Goal: Task Accomplishment & Management: Manage account settings

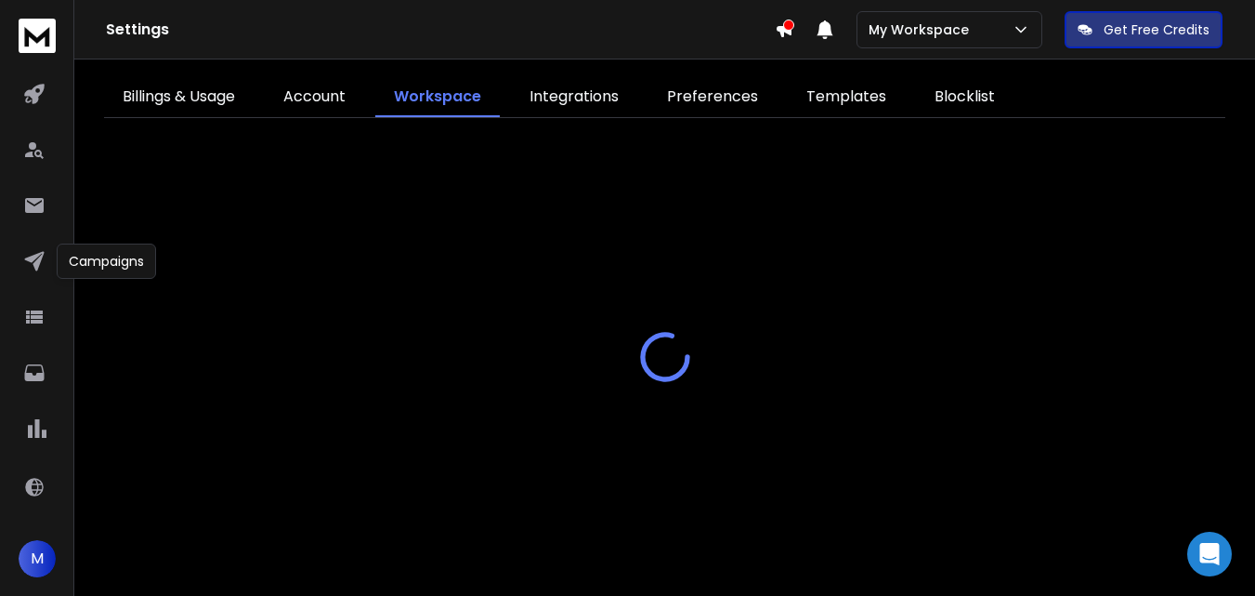
click at [44, 253] on icon at bounding box center [34, 261] width 22 height 22
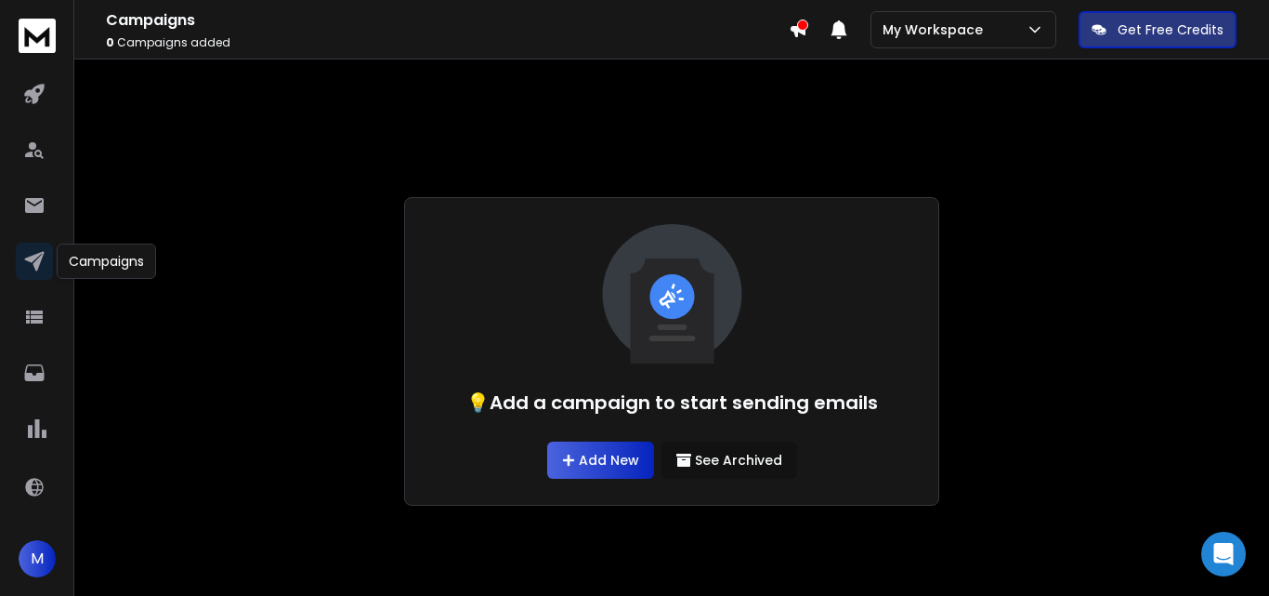
click at [40, 258] on icon at bounding box center [34, 261] width 20 height 20
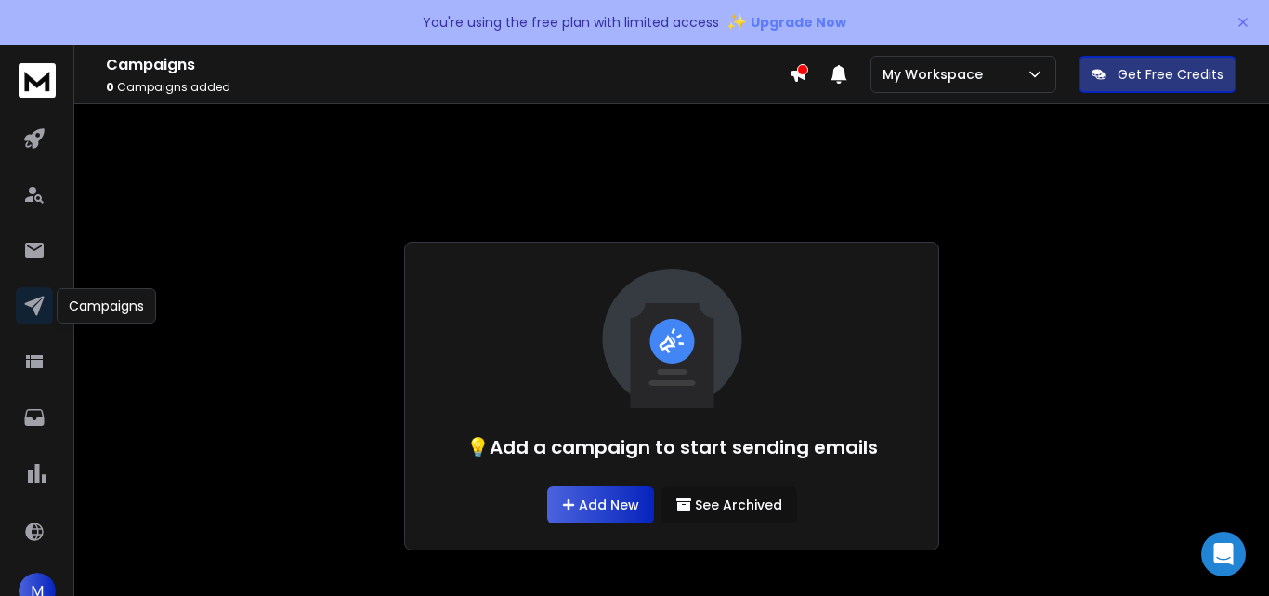
click at [37, 306] on icon at bounding box center [34, 306] width 20 height 20
click at [1249, 22] on icon "Close notification" at bounding box center [1243, 22] width 15 height 15
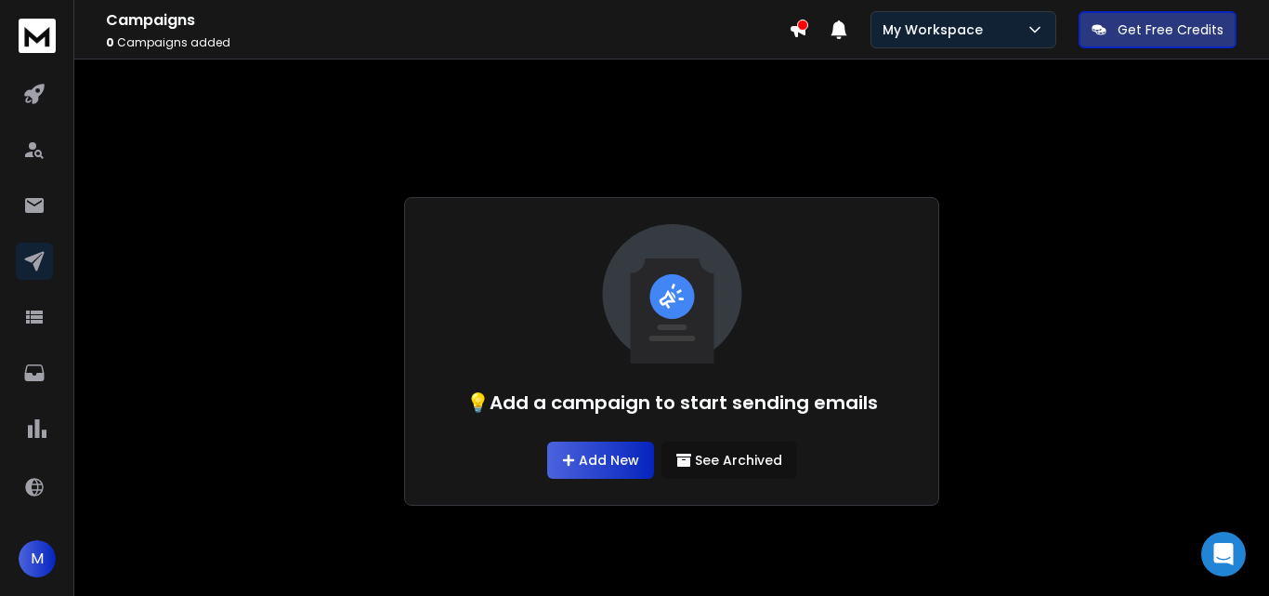
click at [974, 29] on p "My Workspace" at bounding box center [937, 29] width 108 height 19
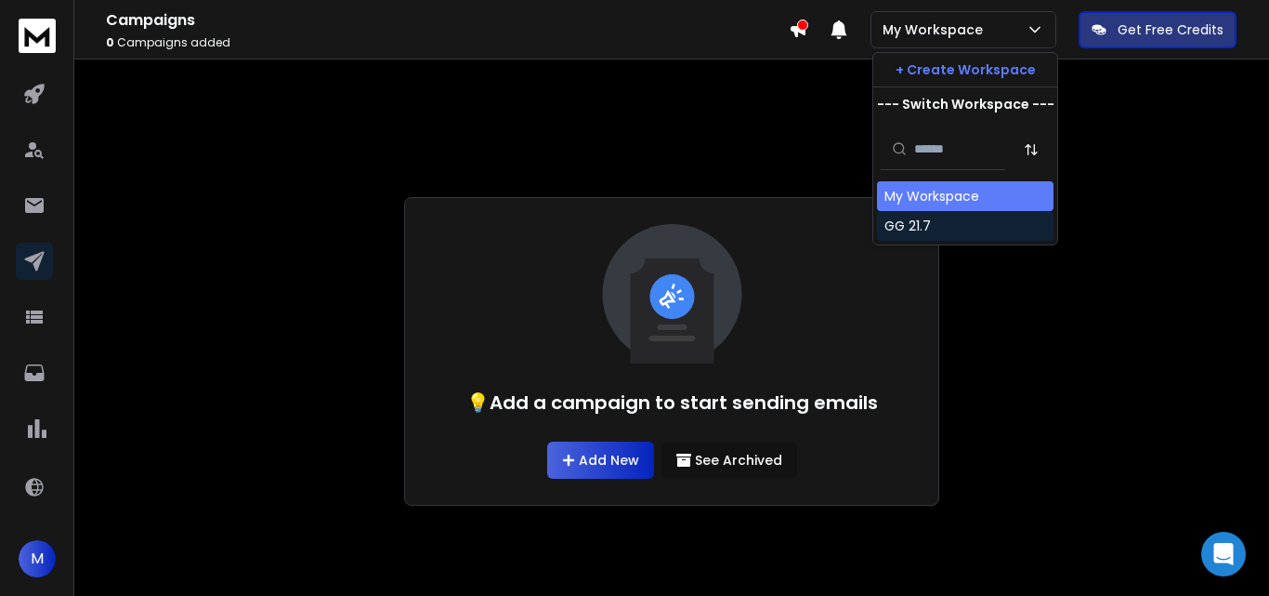
click at [907, 233] on div "GG 21.7" at bounding box center [908, 226] width 46 height 19
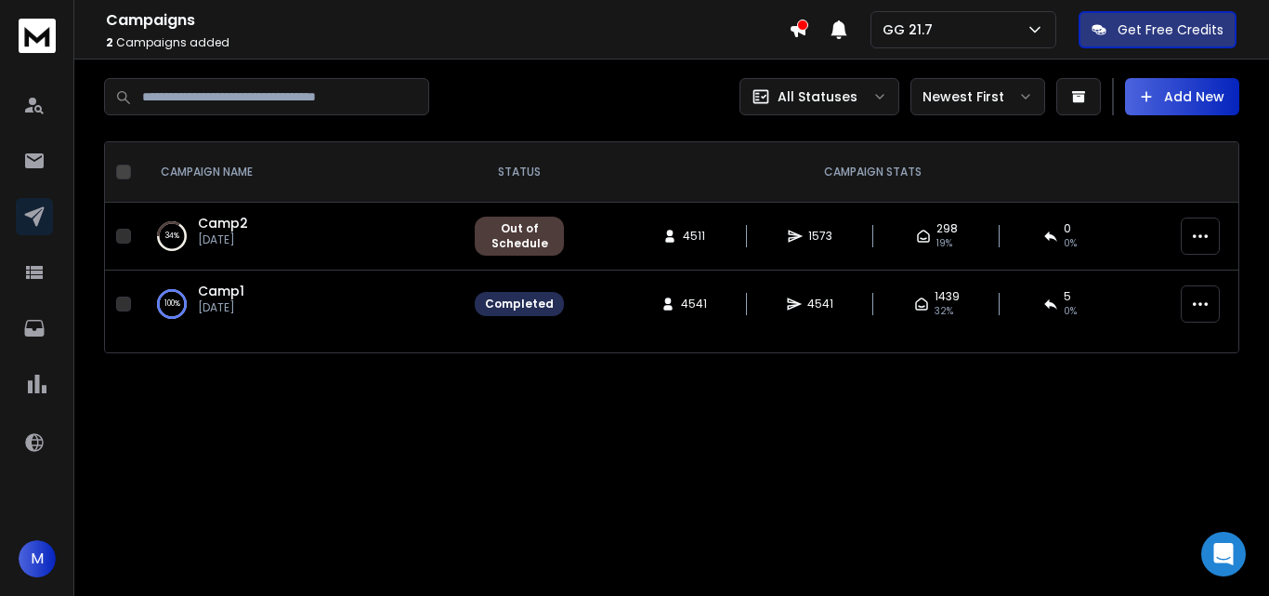
click at [524, 231] on div "Out of Schedule" at bounding box center [519, 236] width 69 height 30
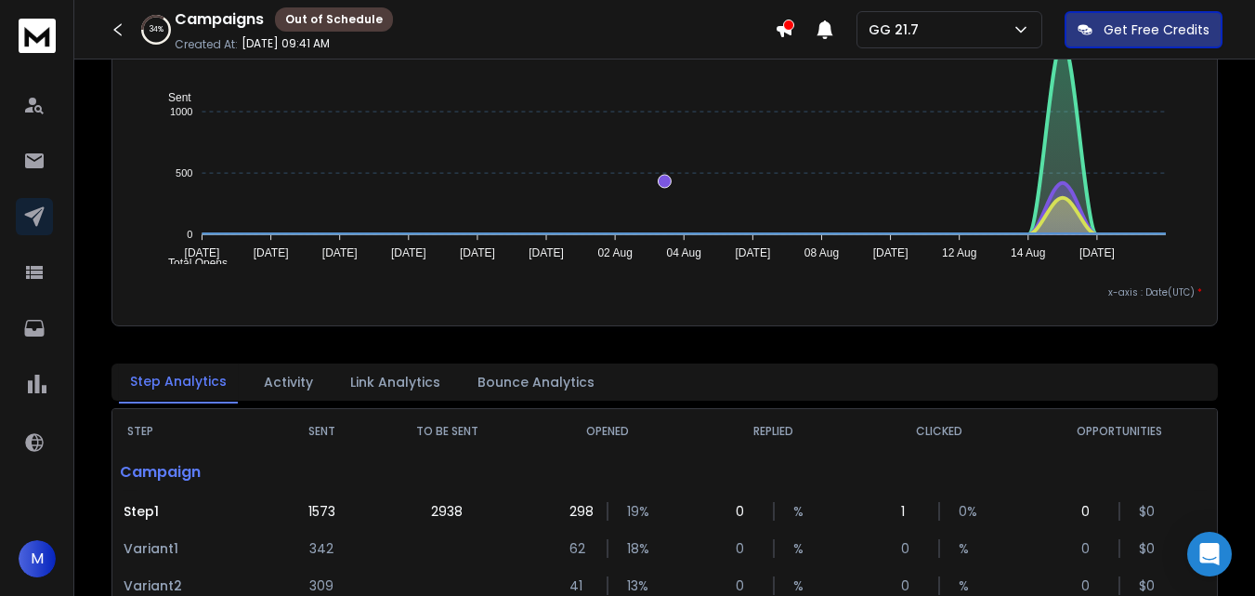
scroll to position [714, 0]
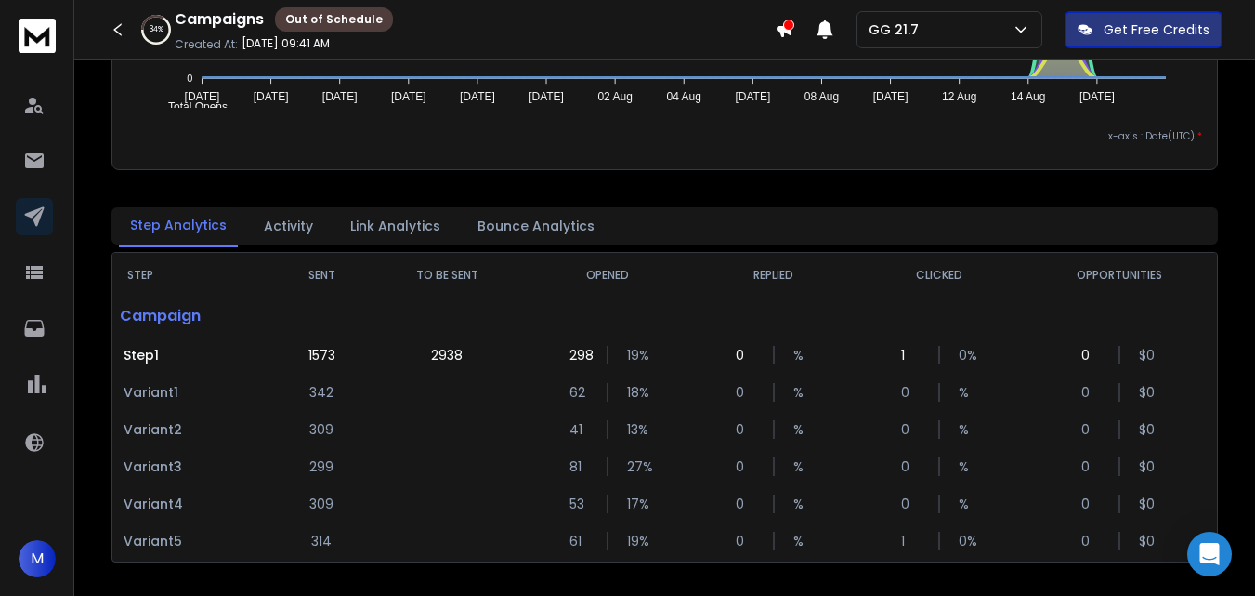
click at [431, 236] on button "Link Analytics" at bounding box center [395, 225] width 112 height 41
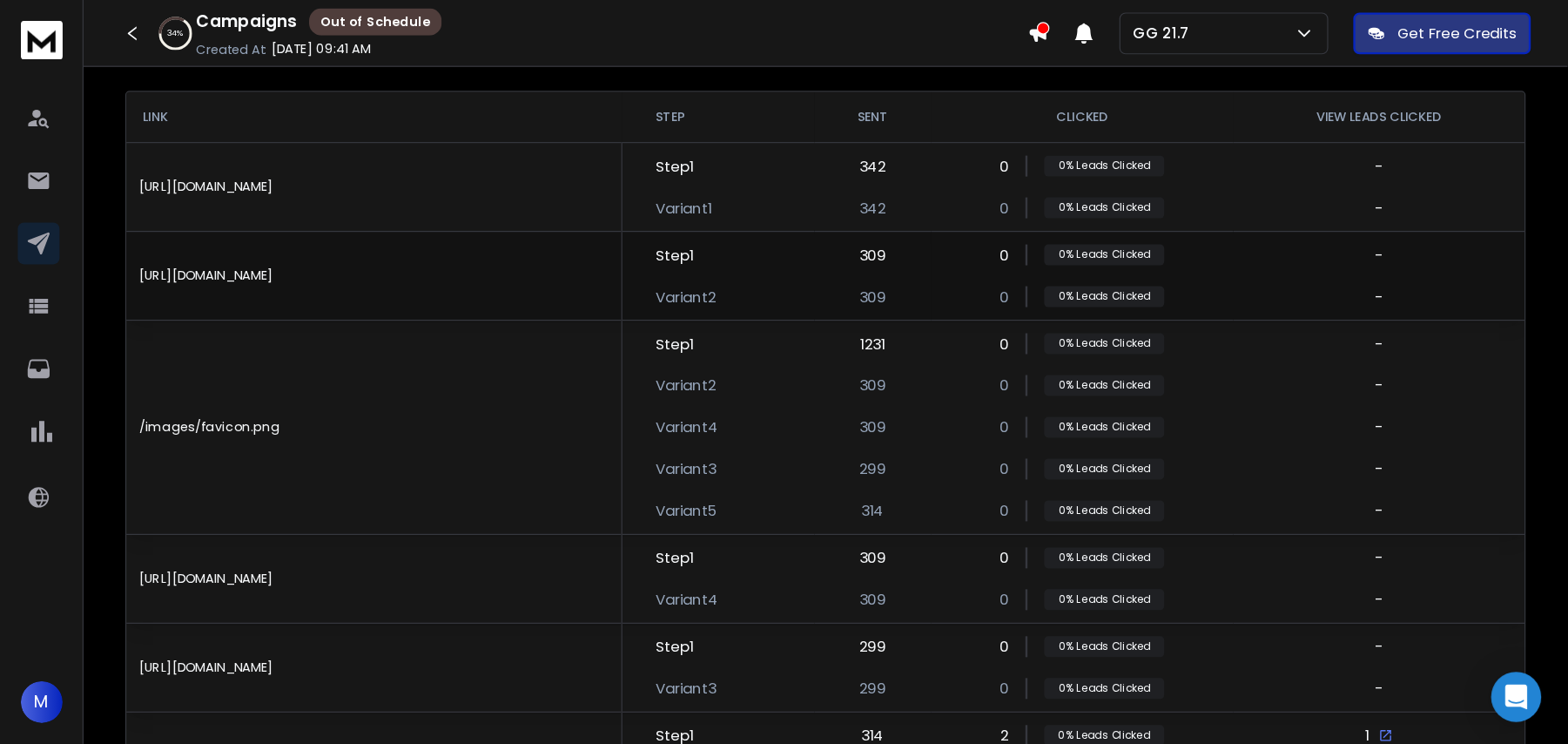
scroll to position [888, 0]
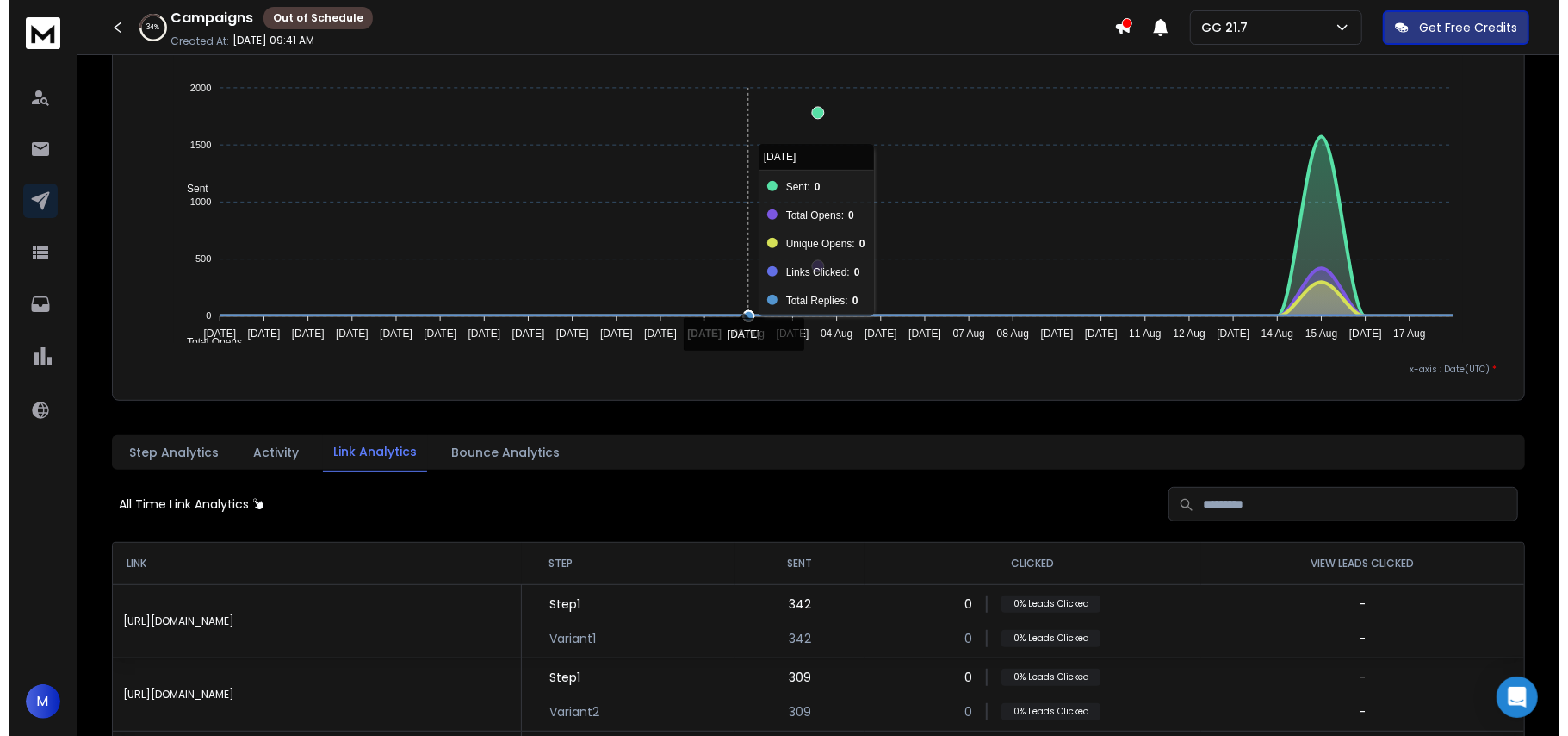
scroll to position [0, 0]
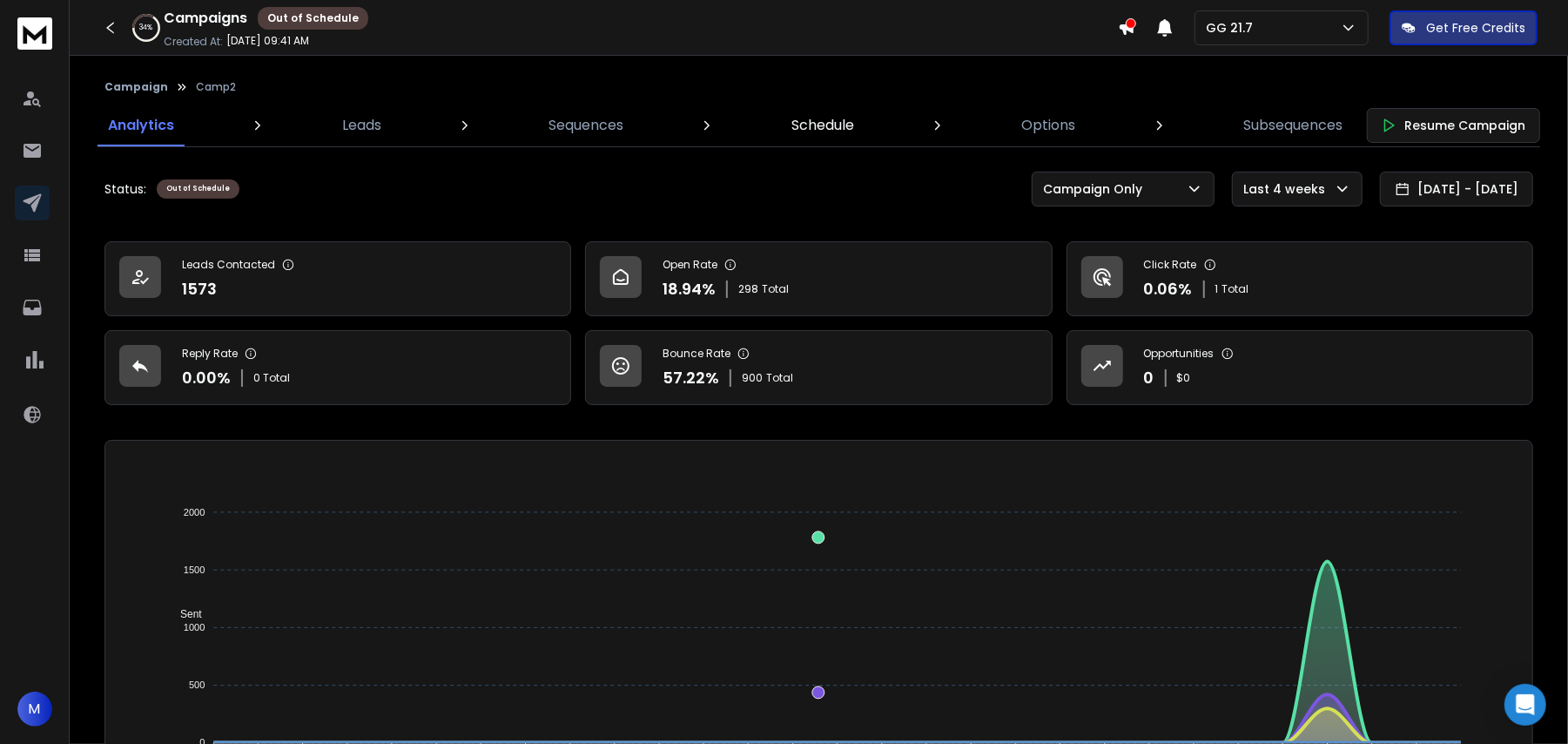
click at [797, 126] on p "Schedule" at bounding box center [822, 126] width 63 height 21
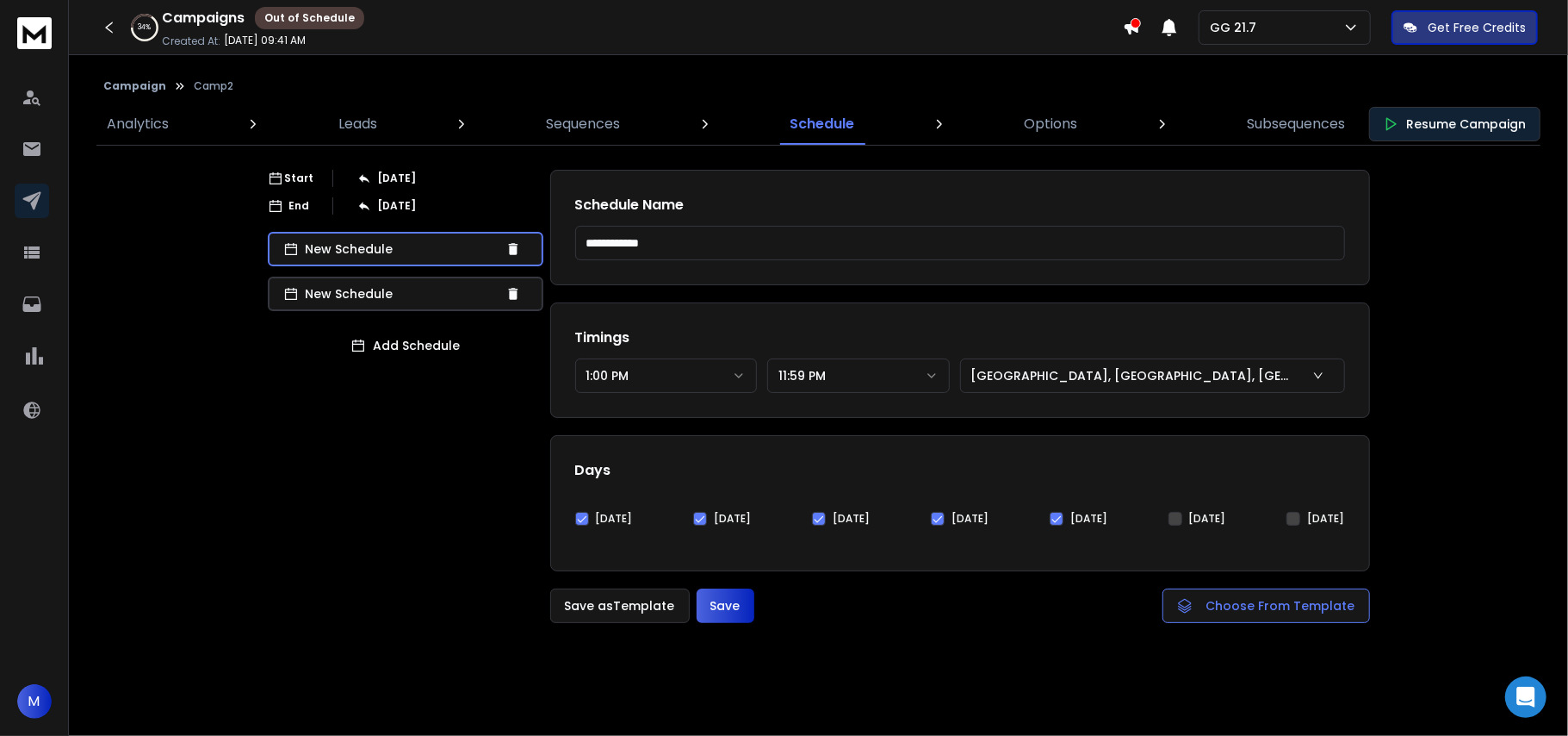
click at [1176, 124] on button "Resume Campaign" at bounding box center [1455, 123] width 171 height 34
click at [405, 179] on p "Fri Aug 15 2025" at bounding box center [398, 178] width 39 height 14
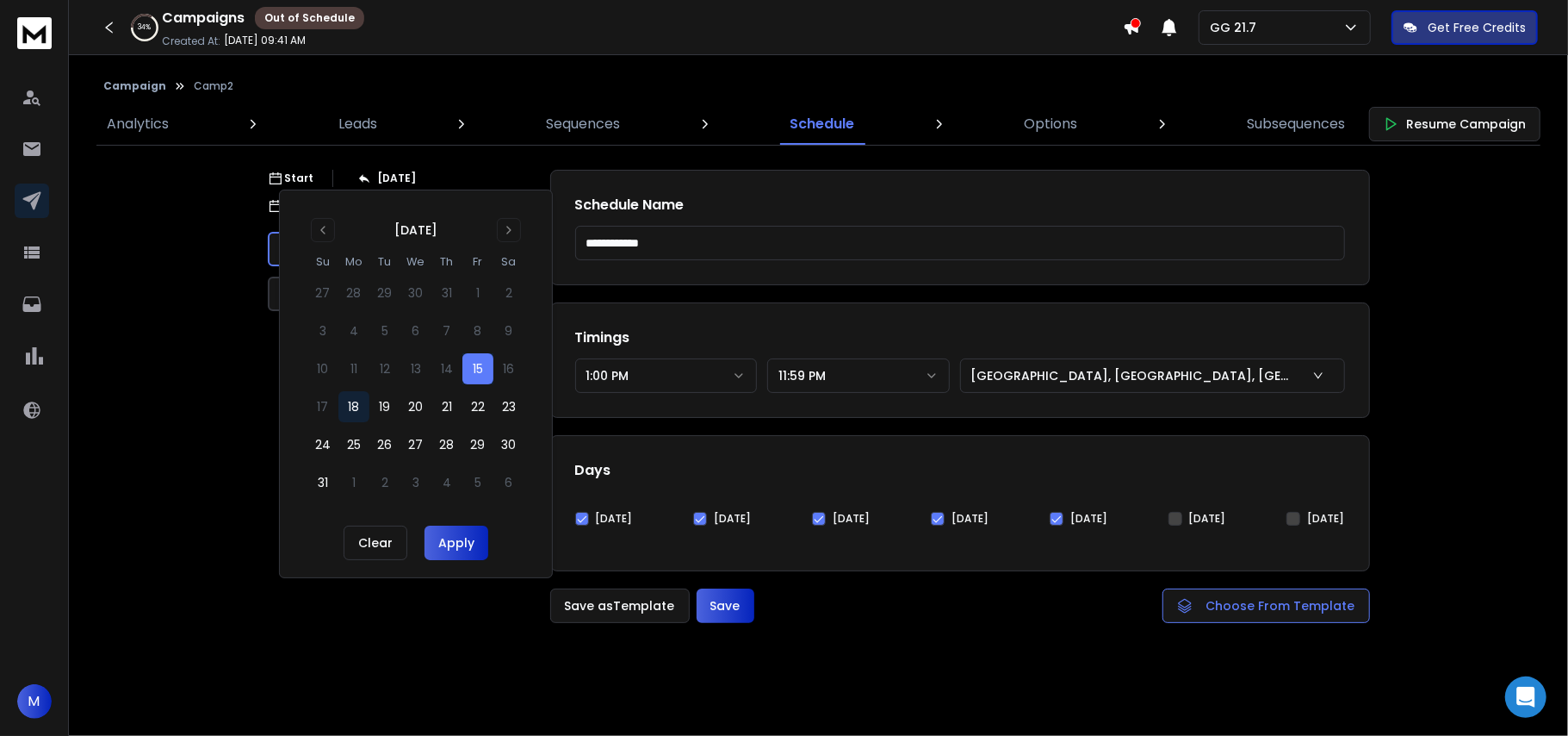
click at [355, 404] on button "18" at bounding box center [353, 406] width 31 height 31
click at [449, 539] on button "Apply" at bounding box center [456, 542] width 64 height 34
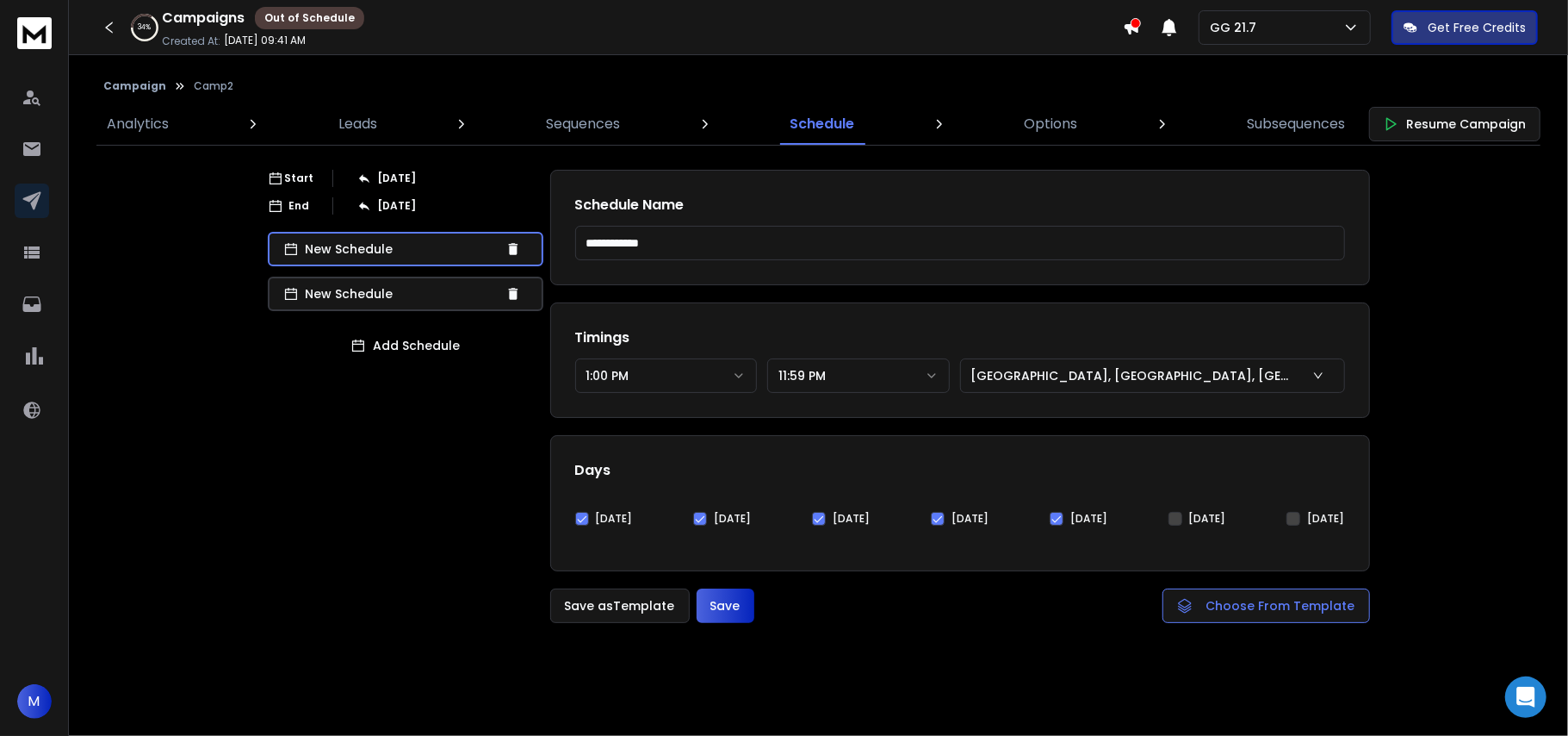
click at [411, 201] on p "Fri Aug 15 2025" at bounding box center [398, 206] width 39 height 14
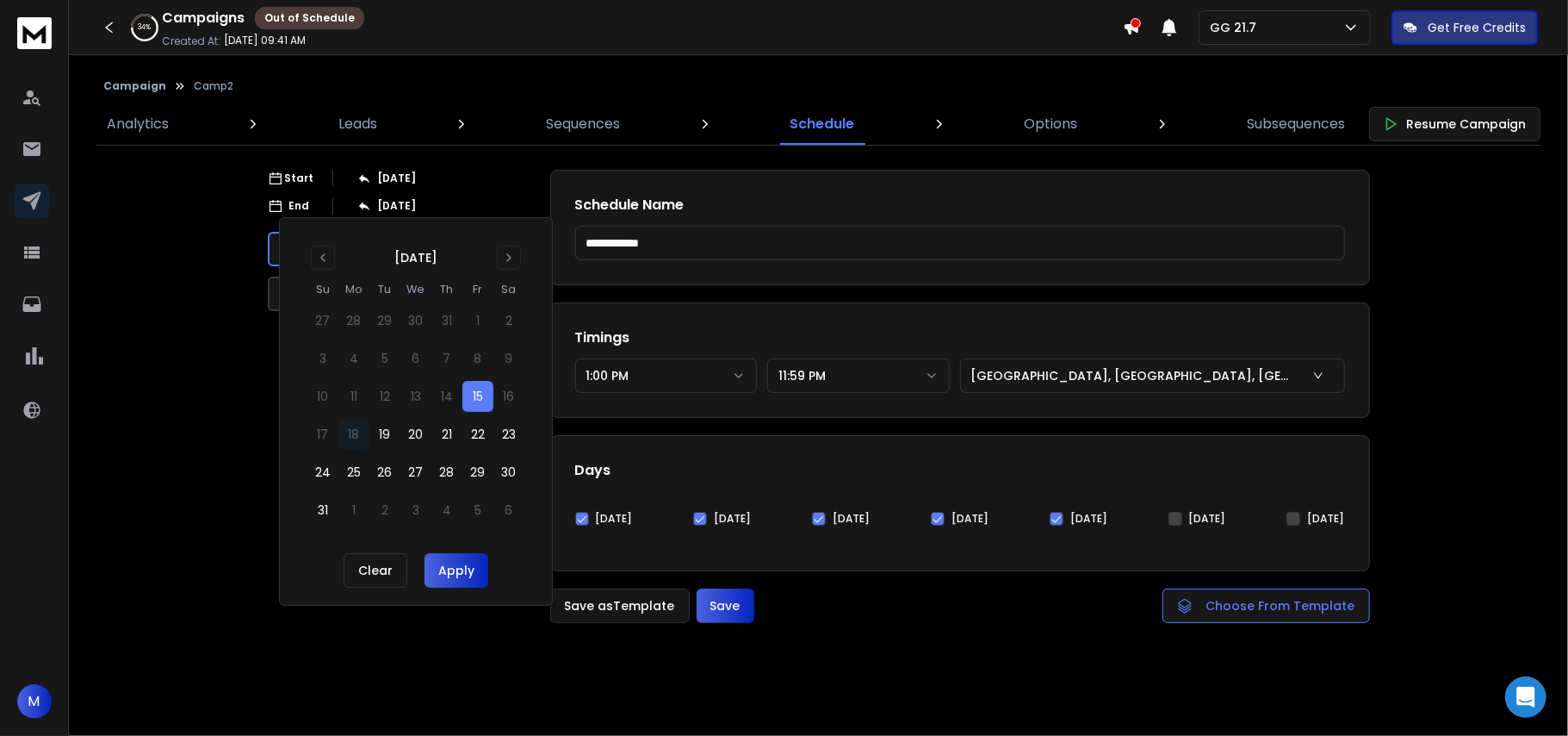
click at [351, 435] on td "18" at bounding box center [353, 434] width 31 height 31
click at [351, 434] on td "18" at bounding box center [353, 434] width 31 height 31
click at [456, 552] on button "Apply" at bounding box center [456, 570] width 64 height 34
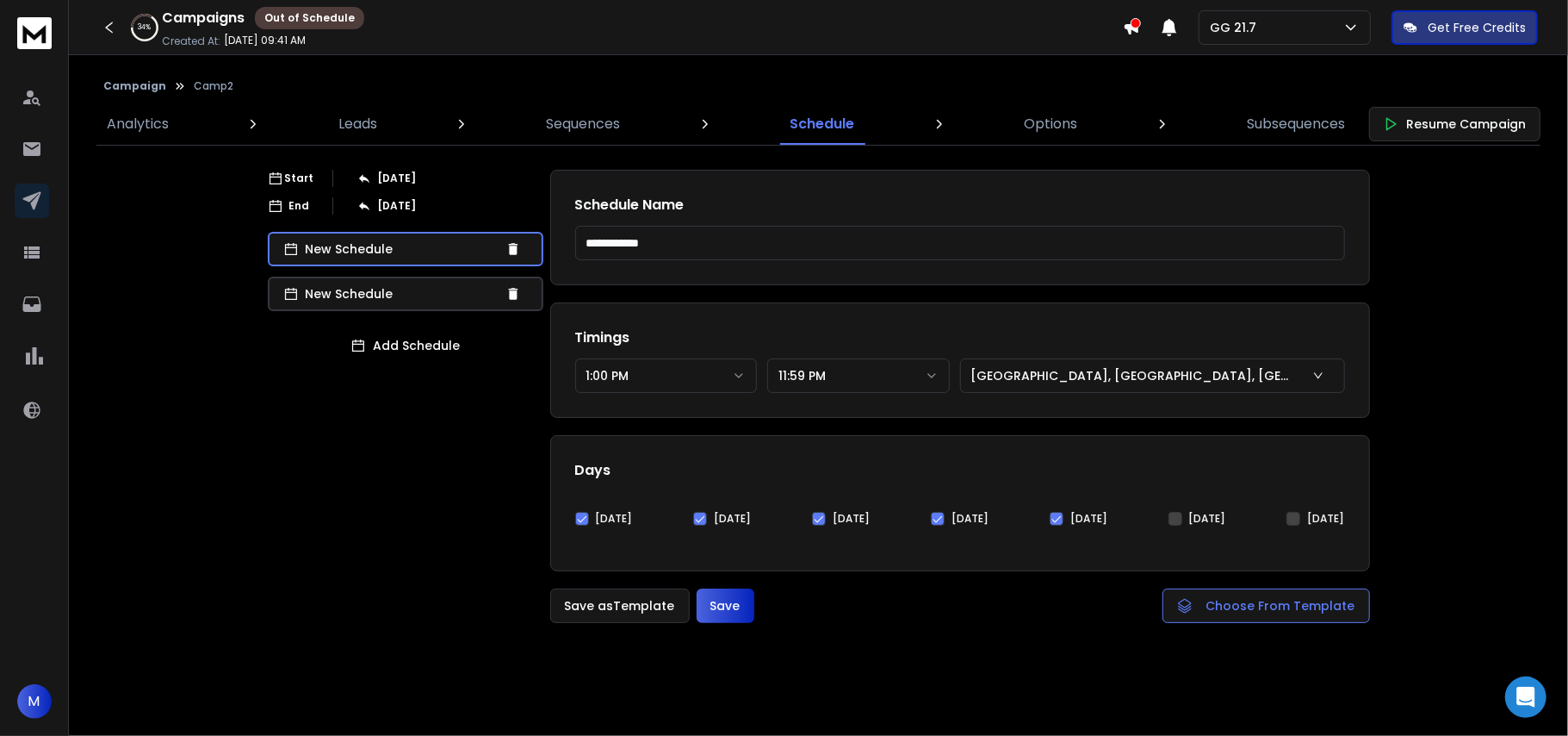
click at [736, 552] on button "Save" at bounding box center [726, 605] width 57 height 34
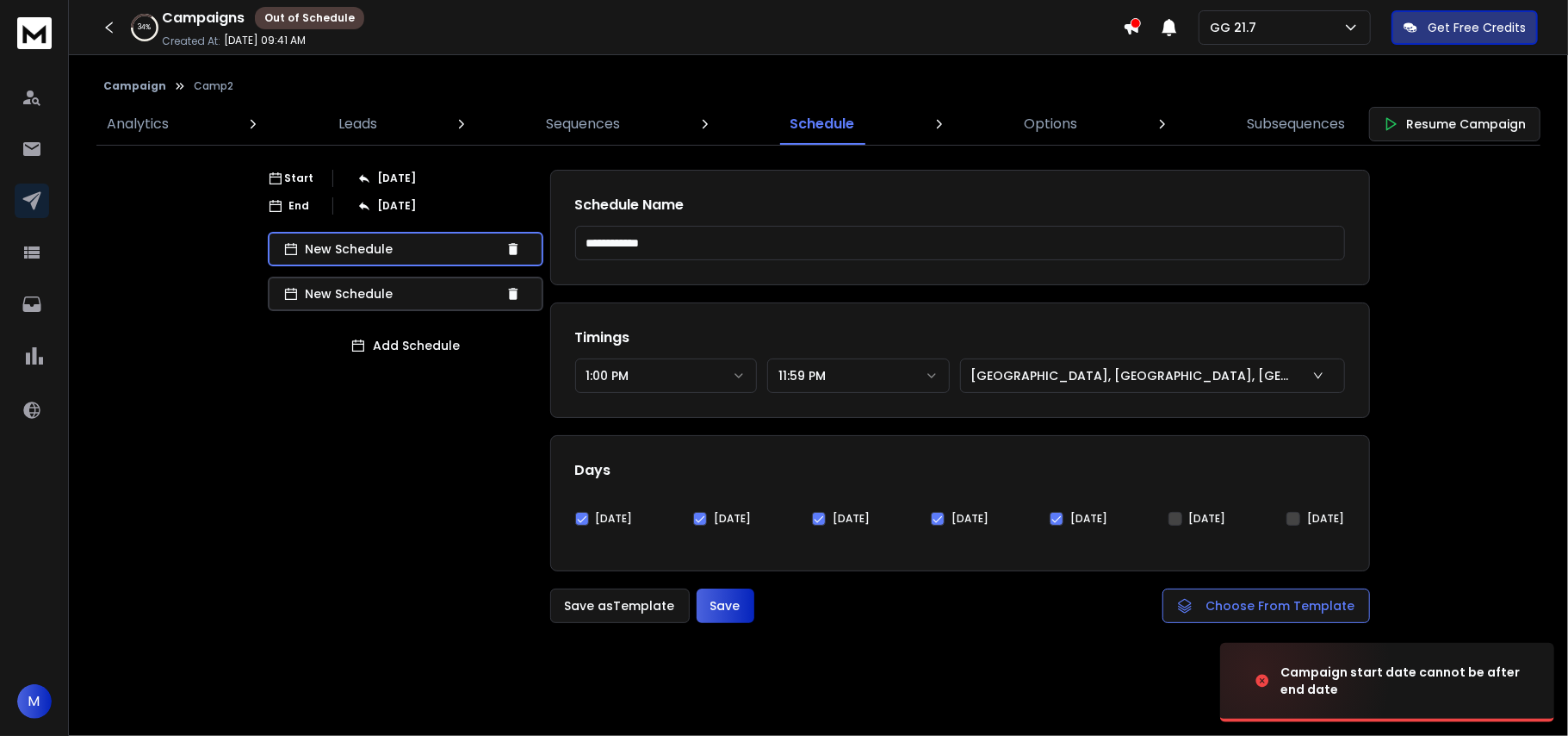
click at [380, 204] on p "Fri Aug 15 2025" at bounding box center [398, 206] width 39 height 14
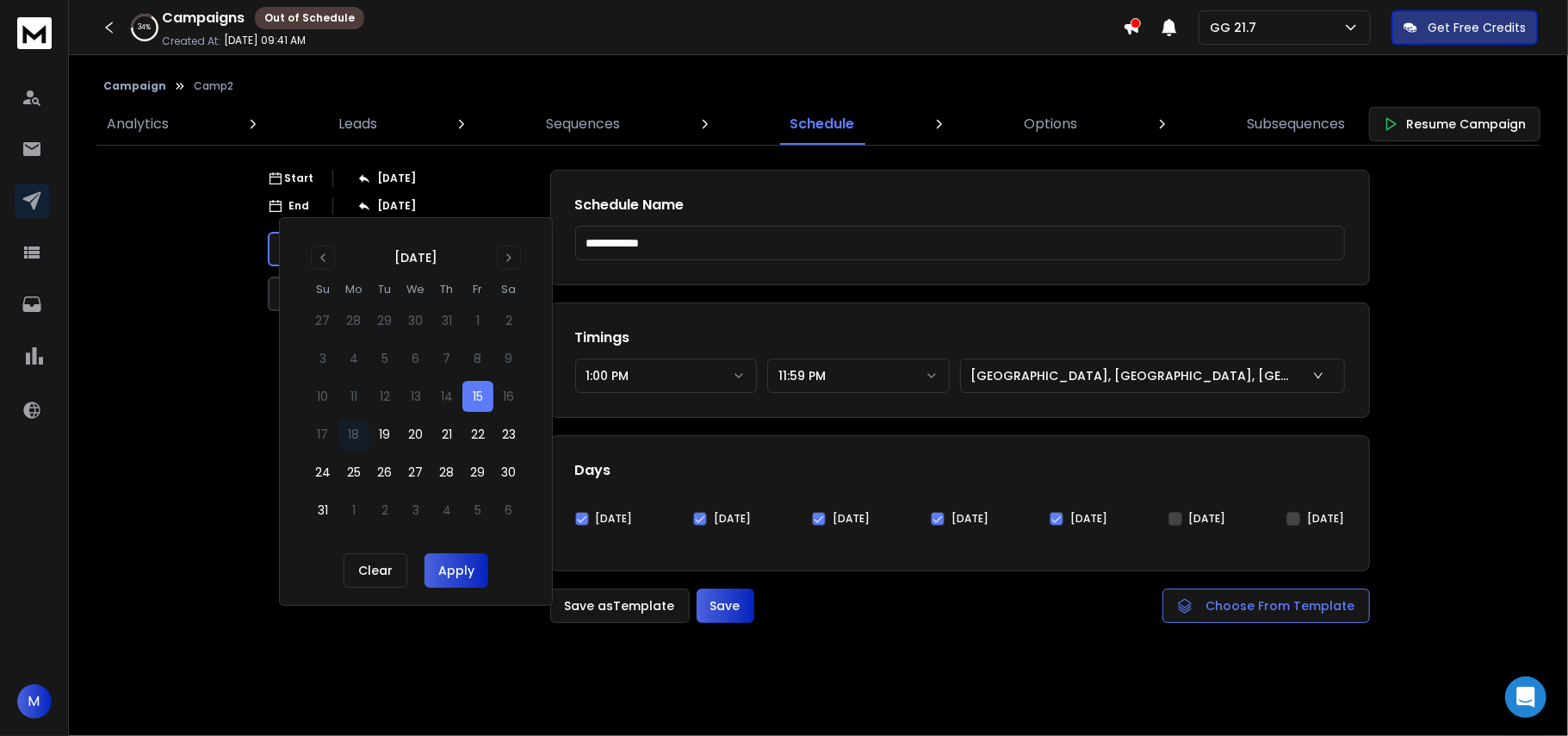
click at [351, 431] on td "18" at bounding box center [353, 434] width 31 height 31
click at [380, 434] on button "19" at bounding box center [385, 434] width 31 height 31
click at [356, 435] on td "18" at bounding box center [353, 434] width 31 height 31
click at [438, 552] on button "Apply" at bounding box center [456, 570] width 64 height 34
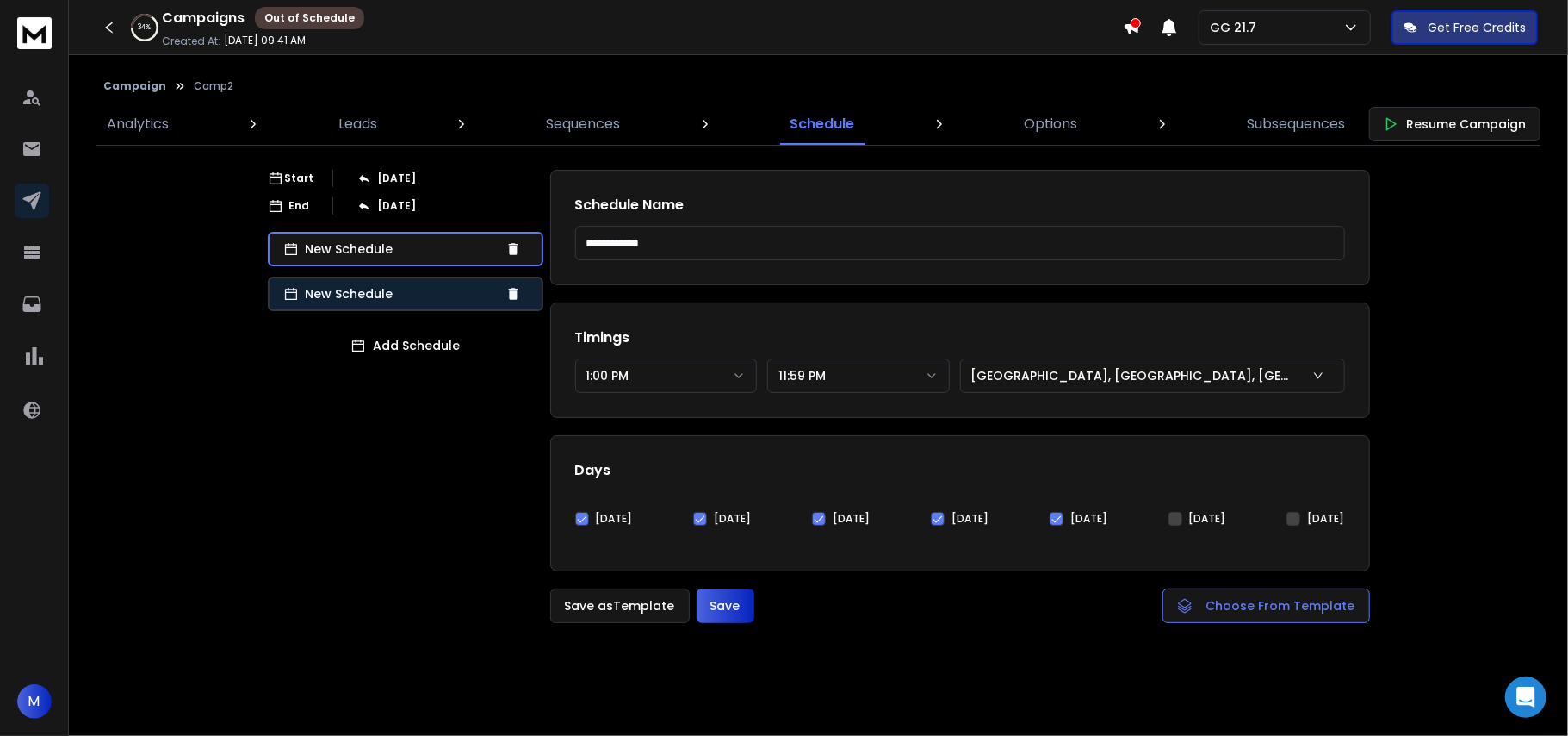
click at [407, 290] on p "New Schedule" at bounding box center [402, 294] width 193 height 18
select select "********"
click at [510, 293] on icon at bounding box center [512, 293] width 9 height 12
select select "********"
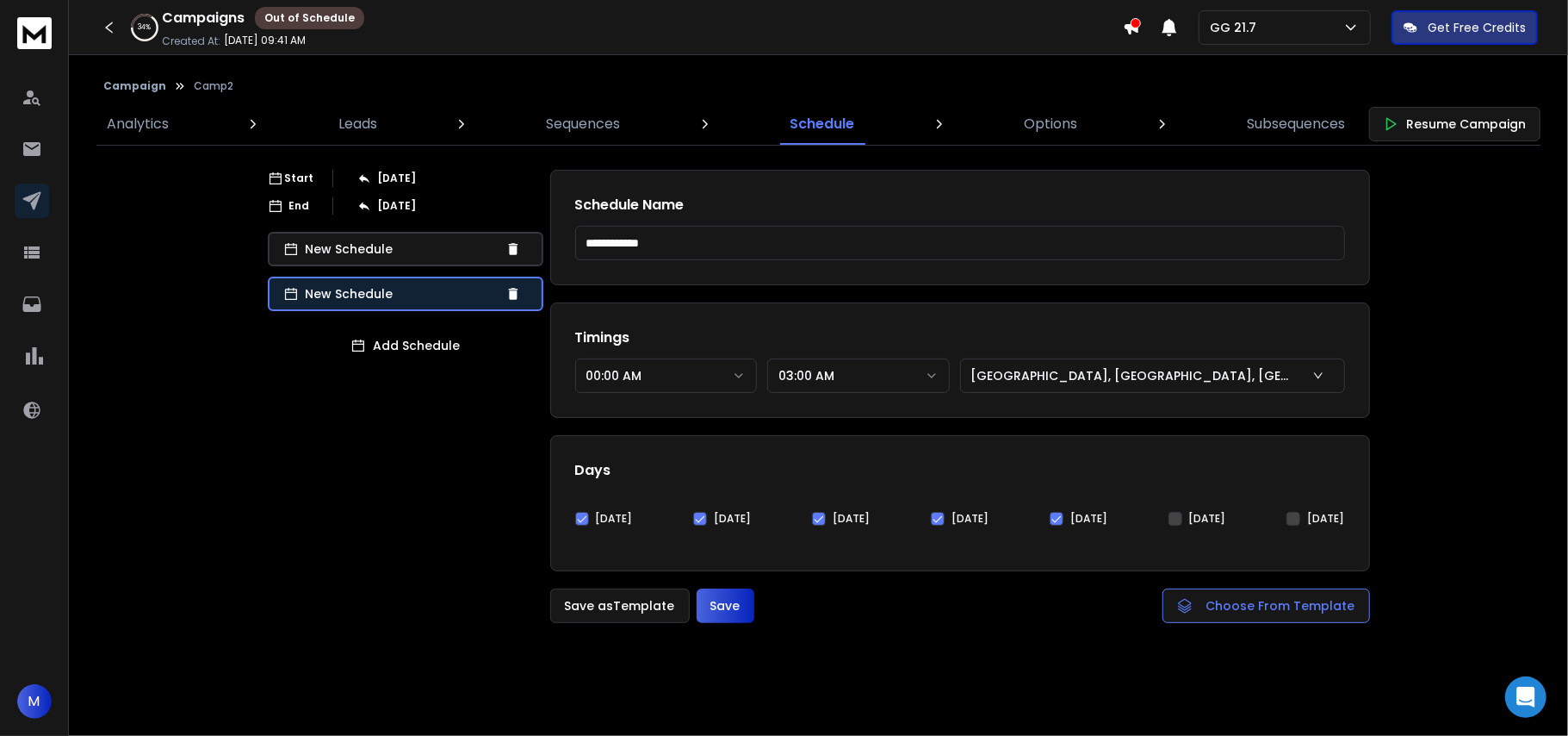
select select "********"
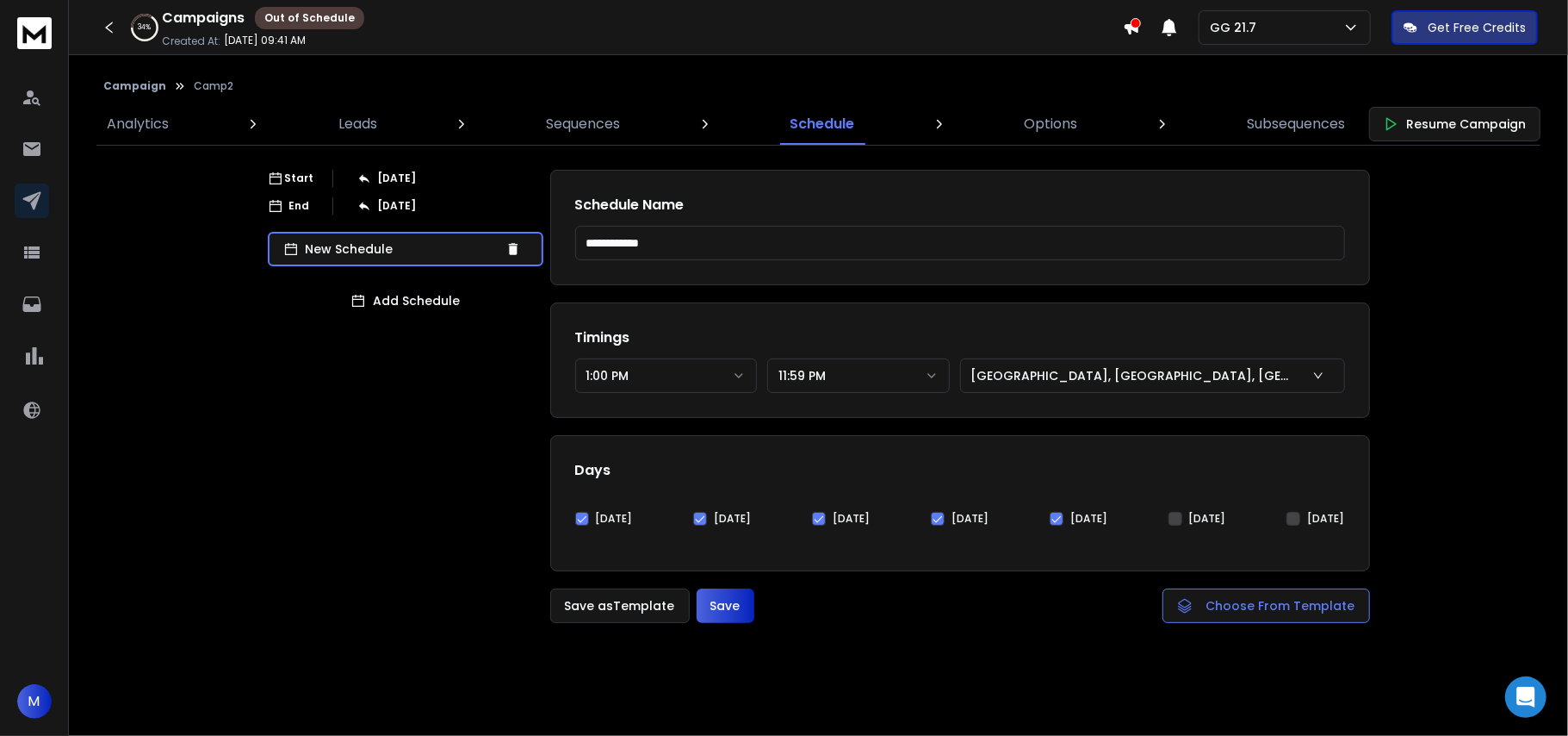
click at [422, 307] on button "Add Schedule" at bounding box center [405, 300] width 275 height 34
select select "********"
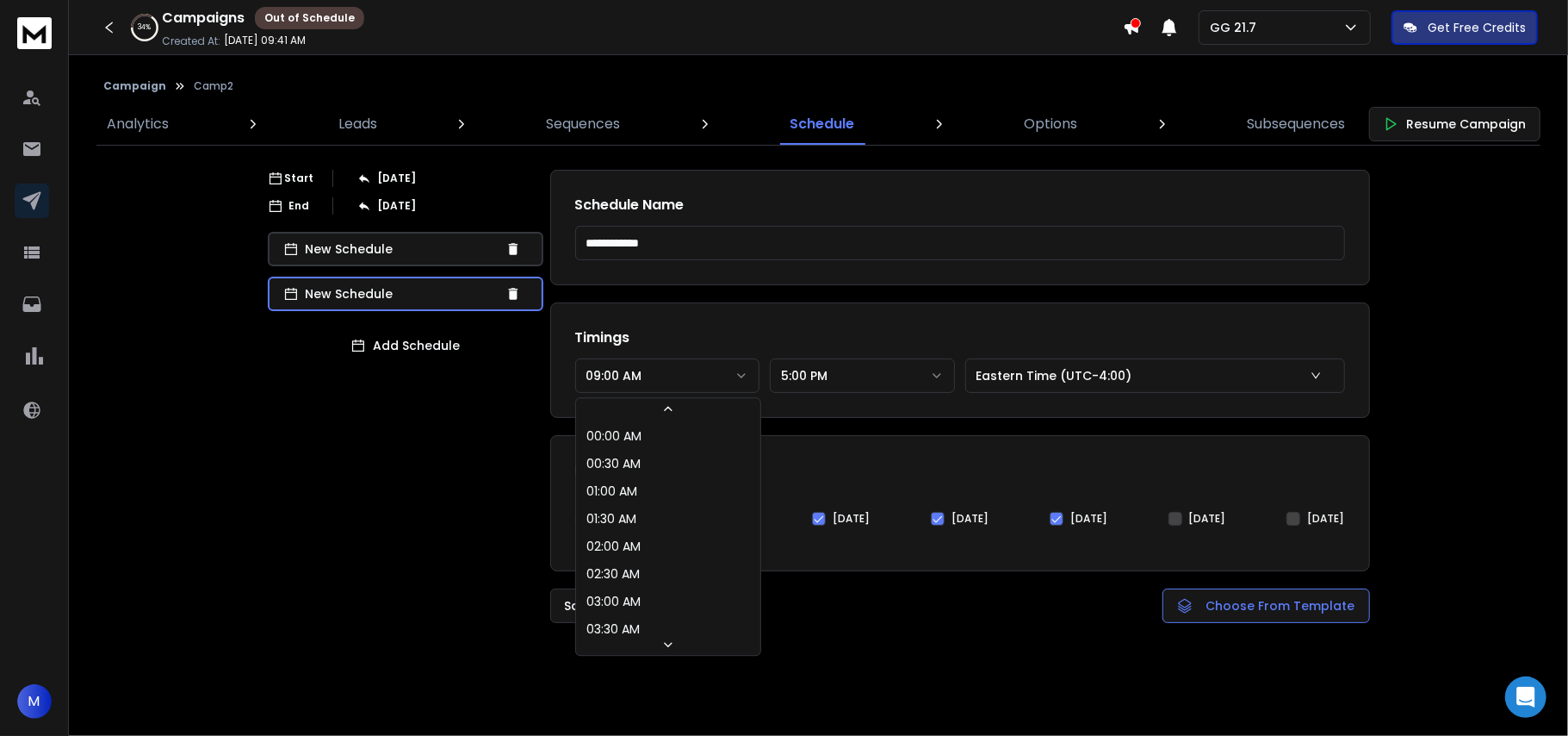
click at [652, 374] on button "09:00 AM" at bounding box center [668, 375] width 185 height 34
select select "********"
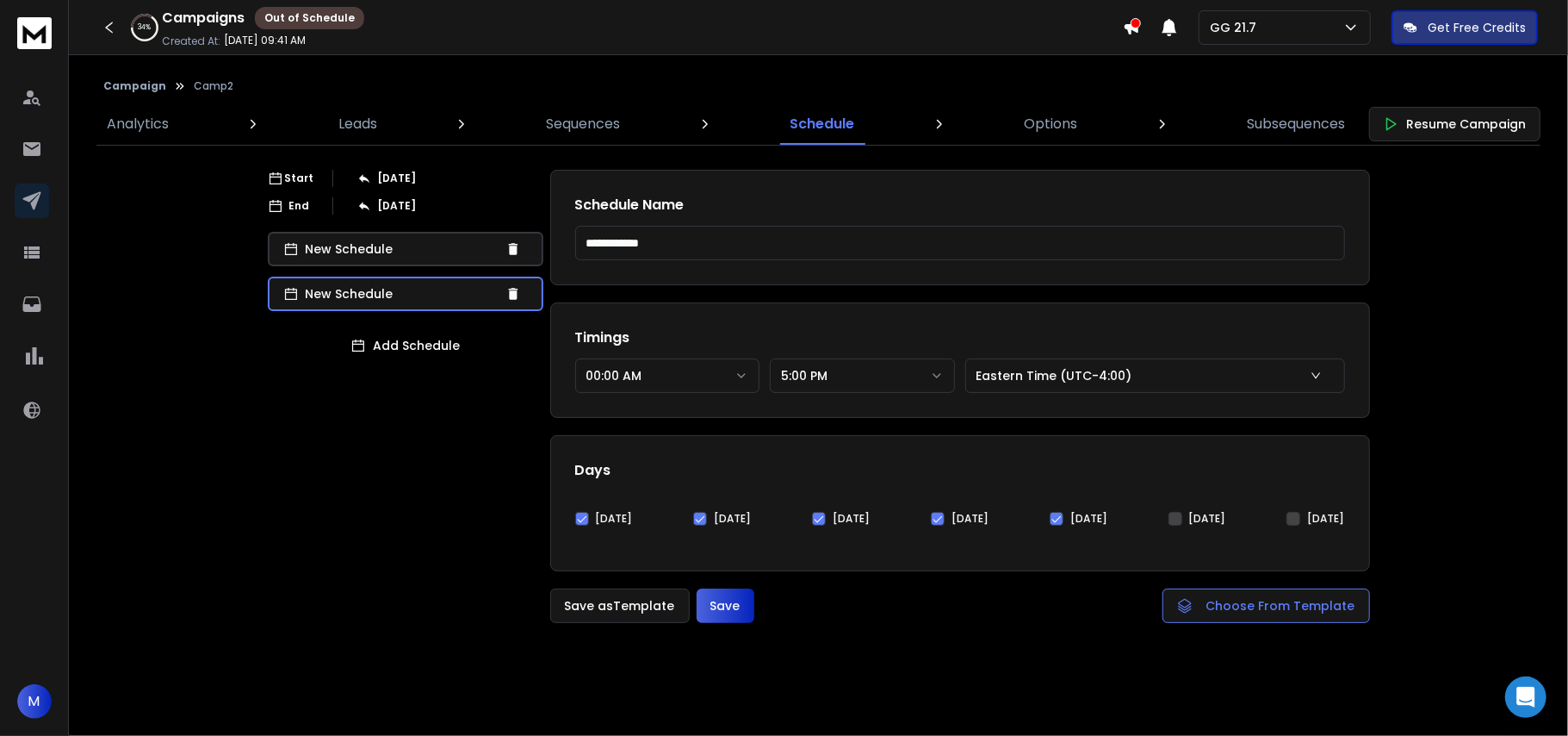
click at [810, 376] on button "5:00 PM" at bounding box center [863, 375] width 185 height 34
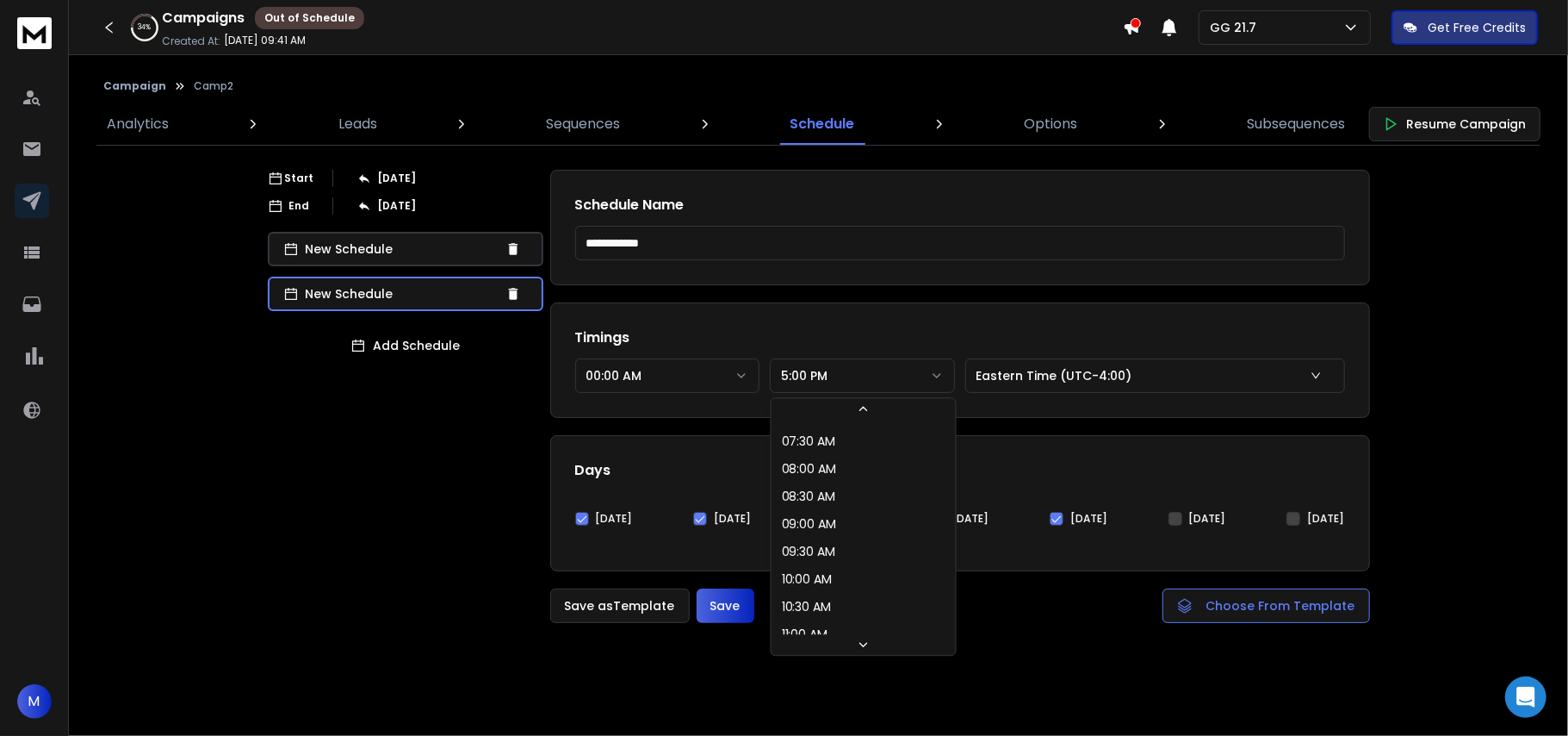
scroll to position [36, 0]
select select "********"
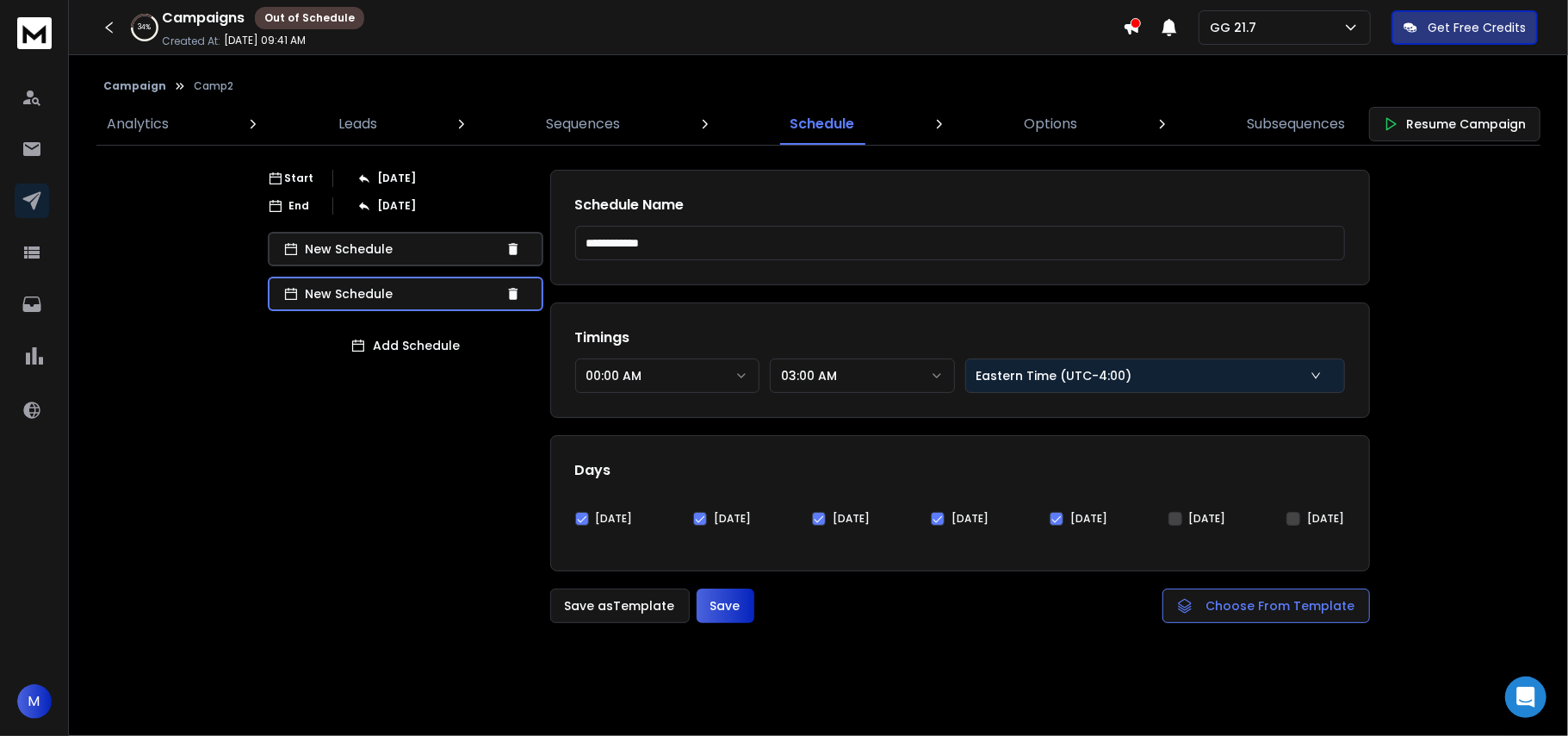
click at [1066, 383] on p "Eastern Time (UTC-4:00)" at bounding box center [1058, 375] width 163 height 18
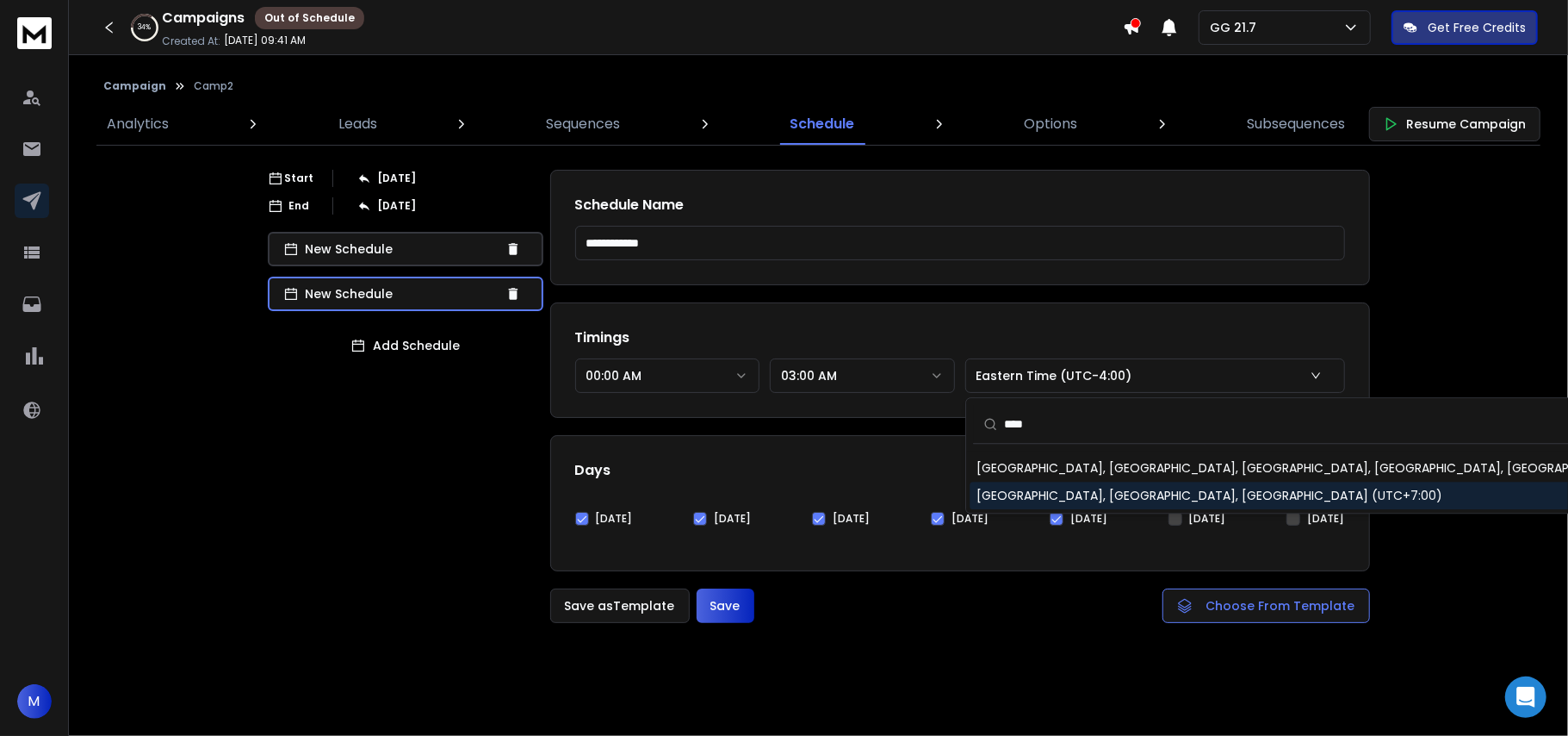
type input "****"
click at [1099, 491] on div "Bangkok, Hanoi, Jakarta (UTC+7:00)" at bounding box center [1209, 495] width 466 height 18
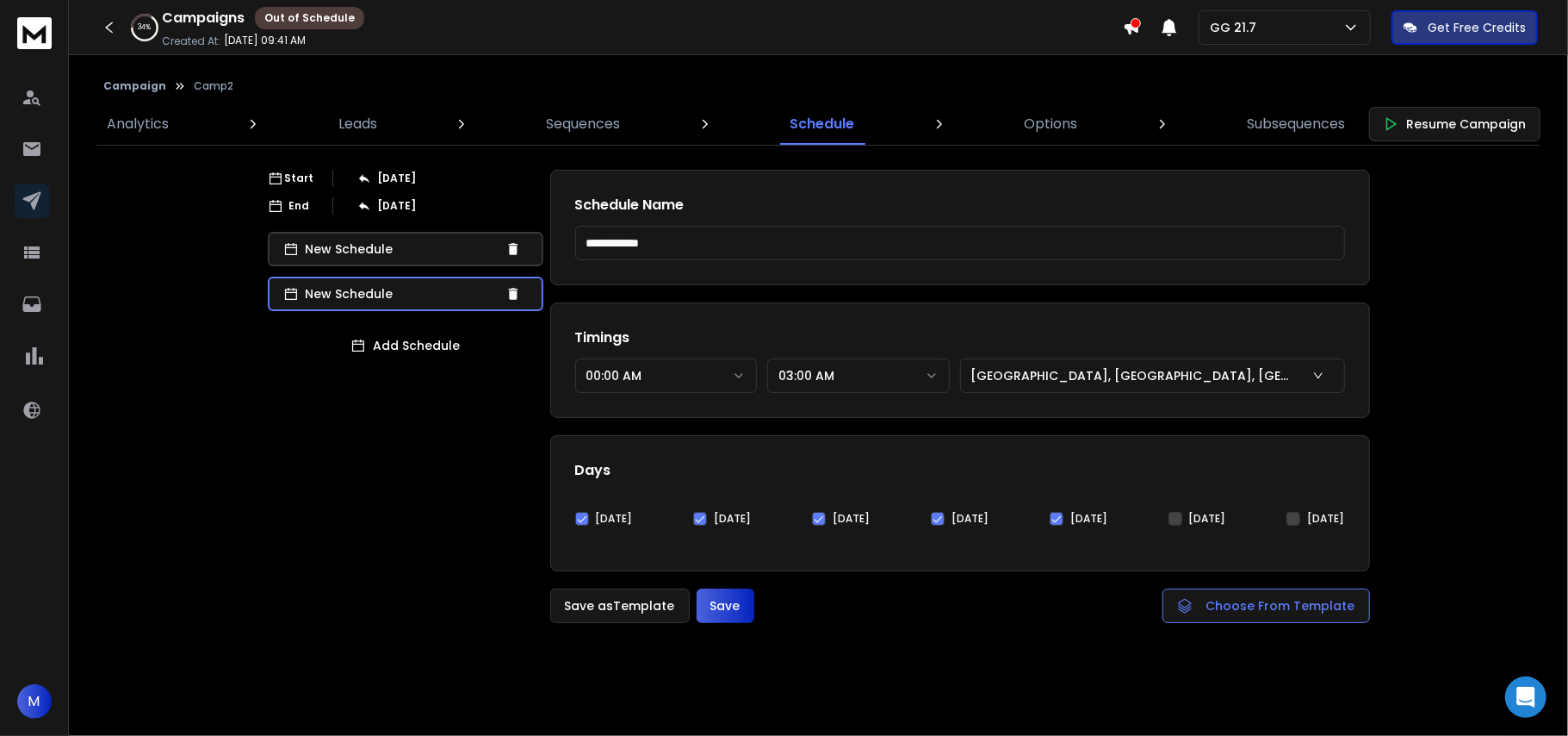
click at [731, 552] on button "Save" at bounding box center [726, 605] width 57 height 34
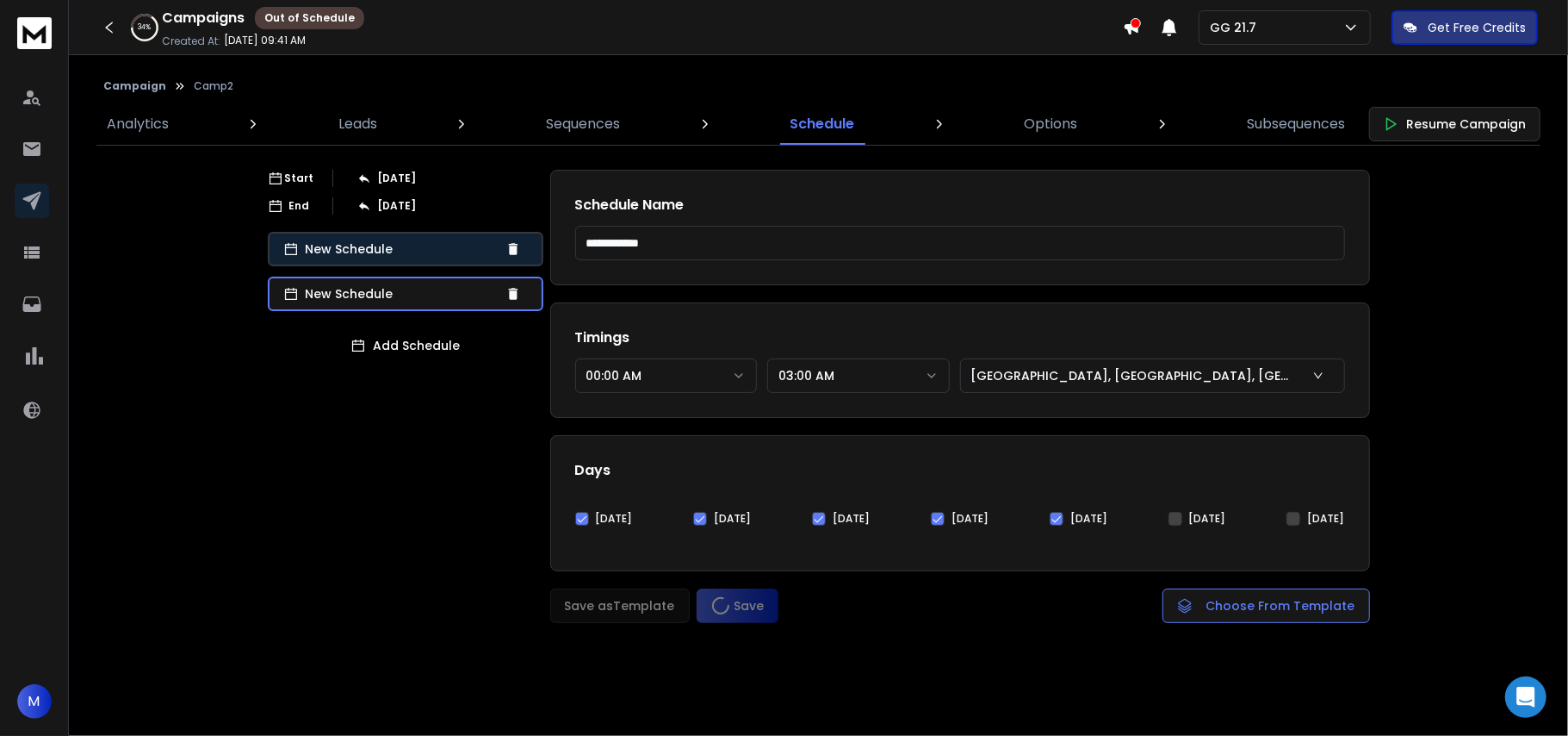
click at [433, 247] on p "New Schedule" at bounding box center [402, 248] width 193 height 18
select select "********"
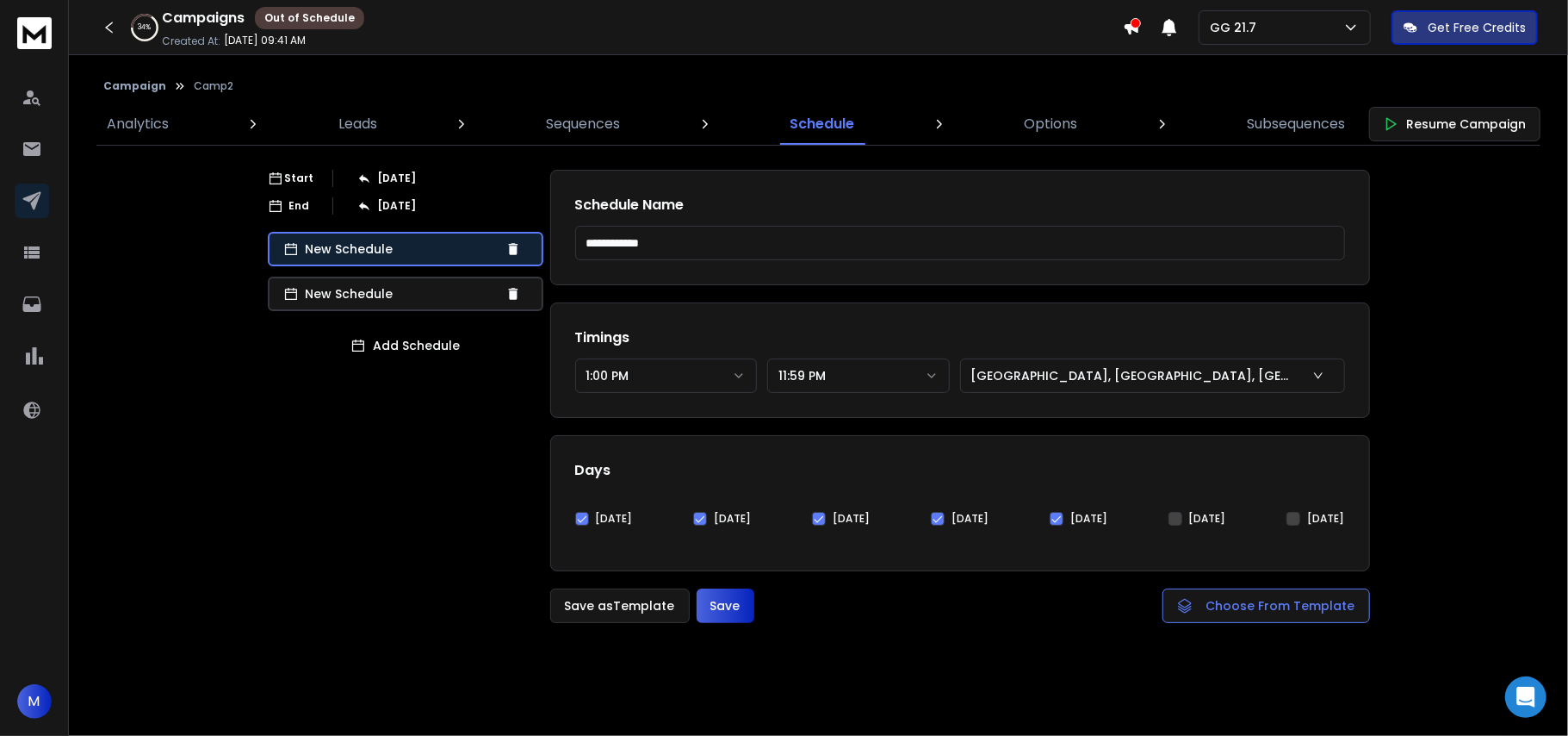
click at [515, 249] on icon at bounding box center [512, 248] width 9 height 12
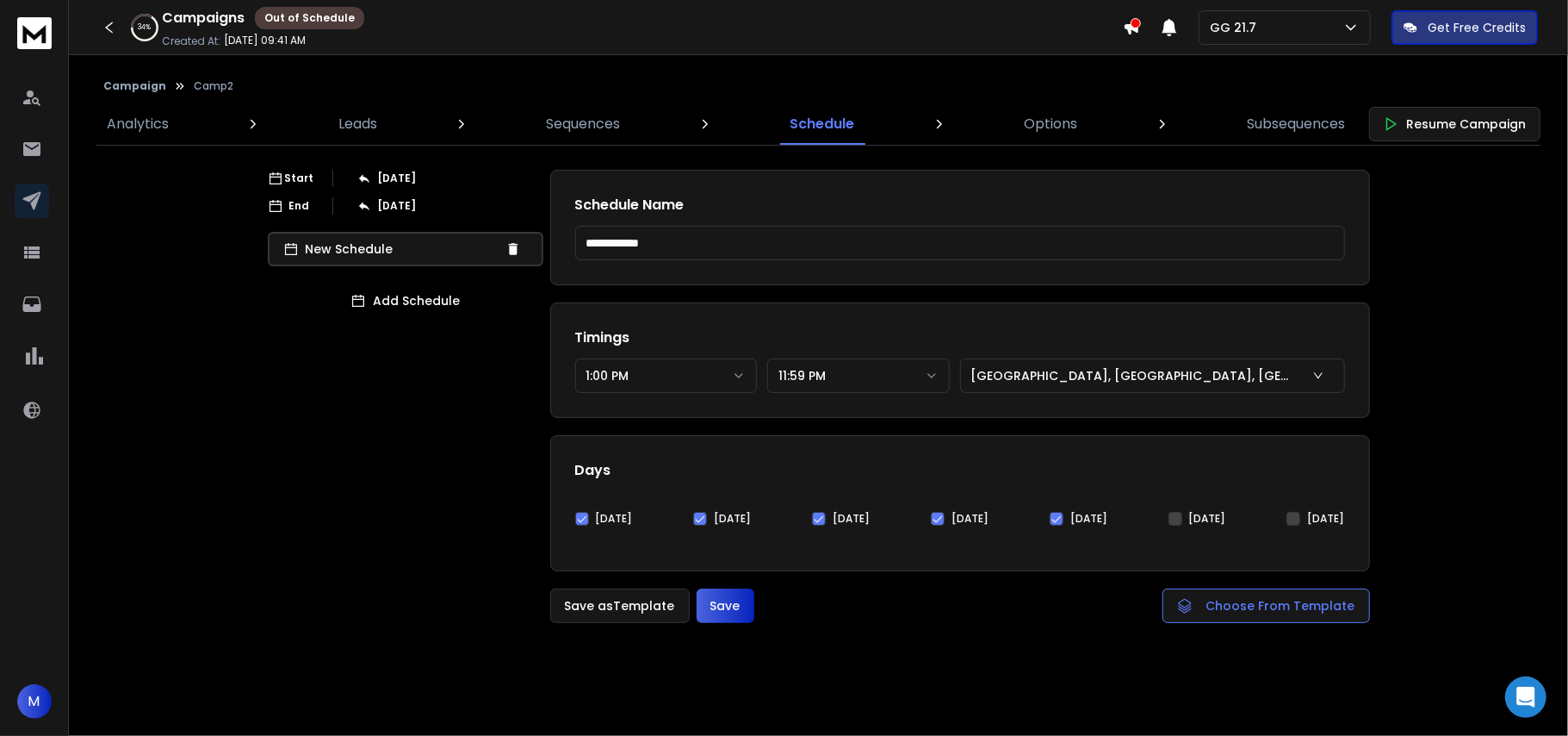
click at [417, 305] on button "Add Schedule" at bounding box center [405, 300] width 275 height 34
select select "********"
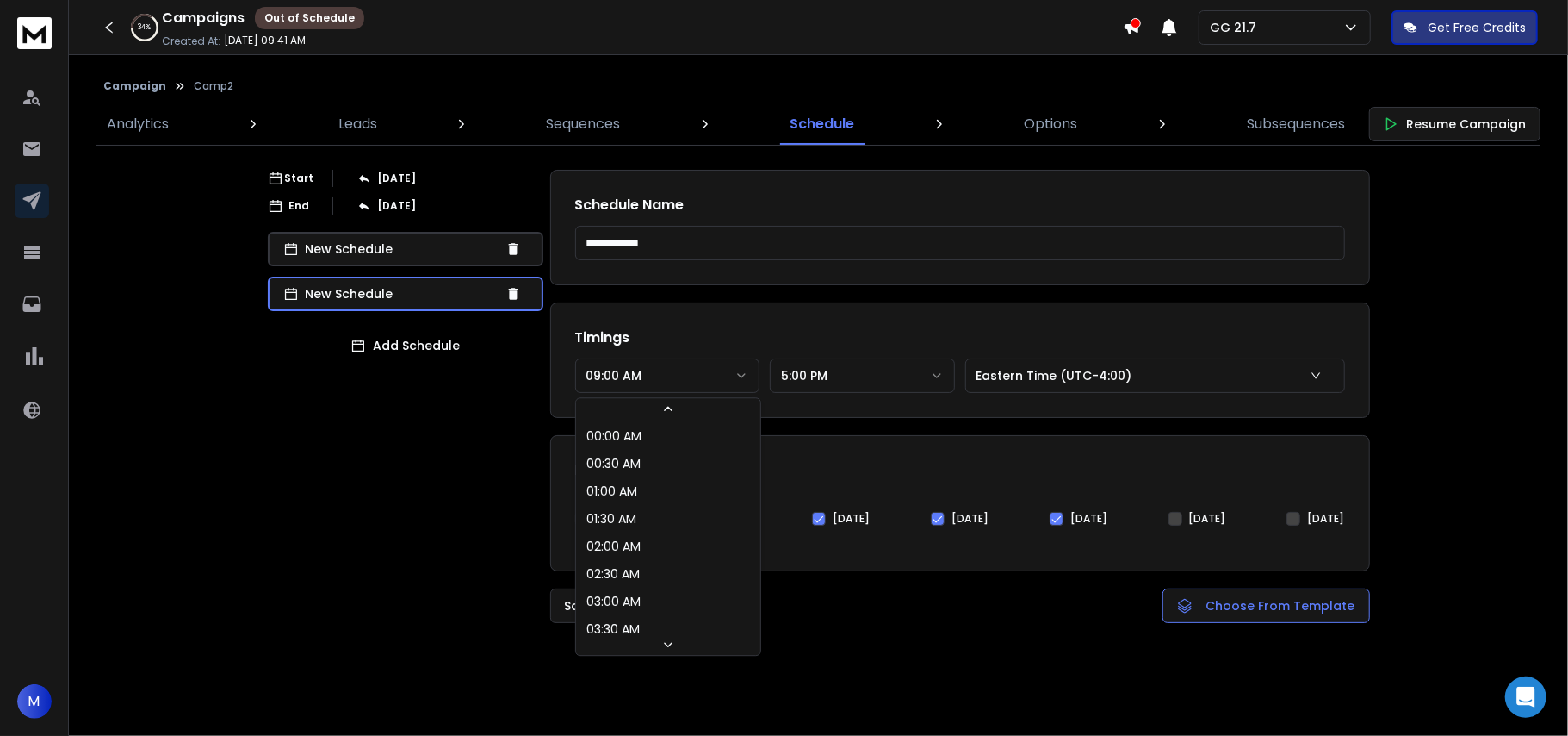
click at [662, 381] on button "09:00 AM" at bounding box center [668, 375] width 185 height 34
select select "********"
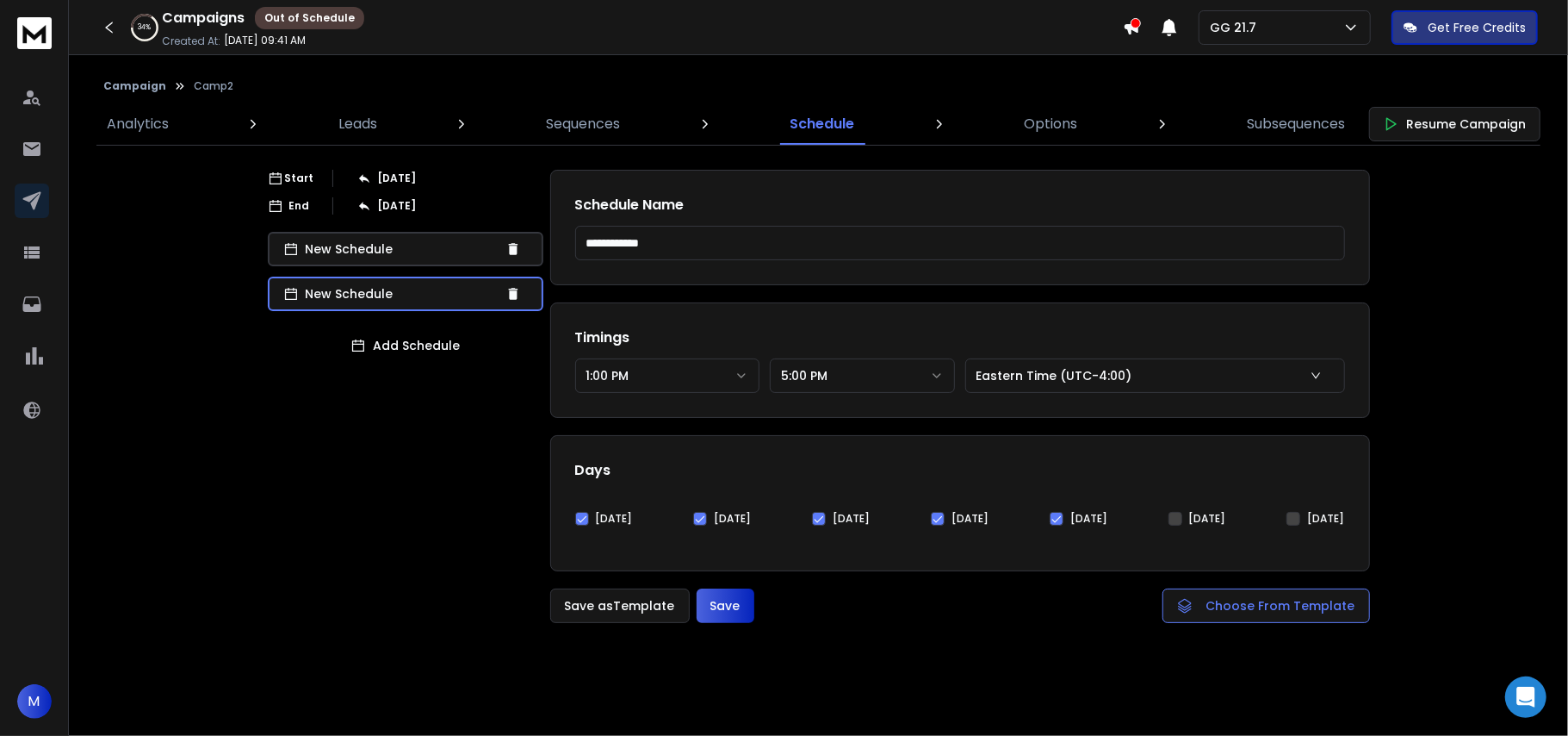
click at [794, 384] on button "5:00 PM" at bounding box center [863, 375] width 185 height 34
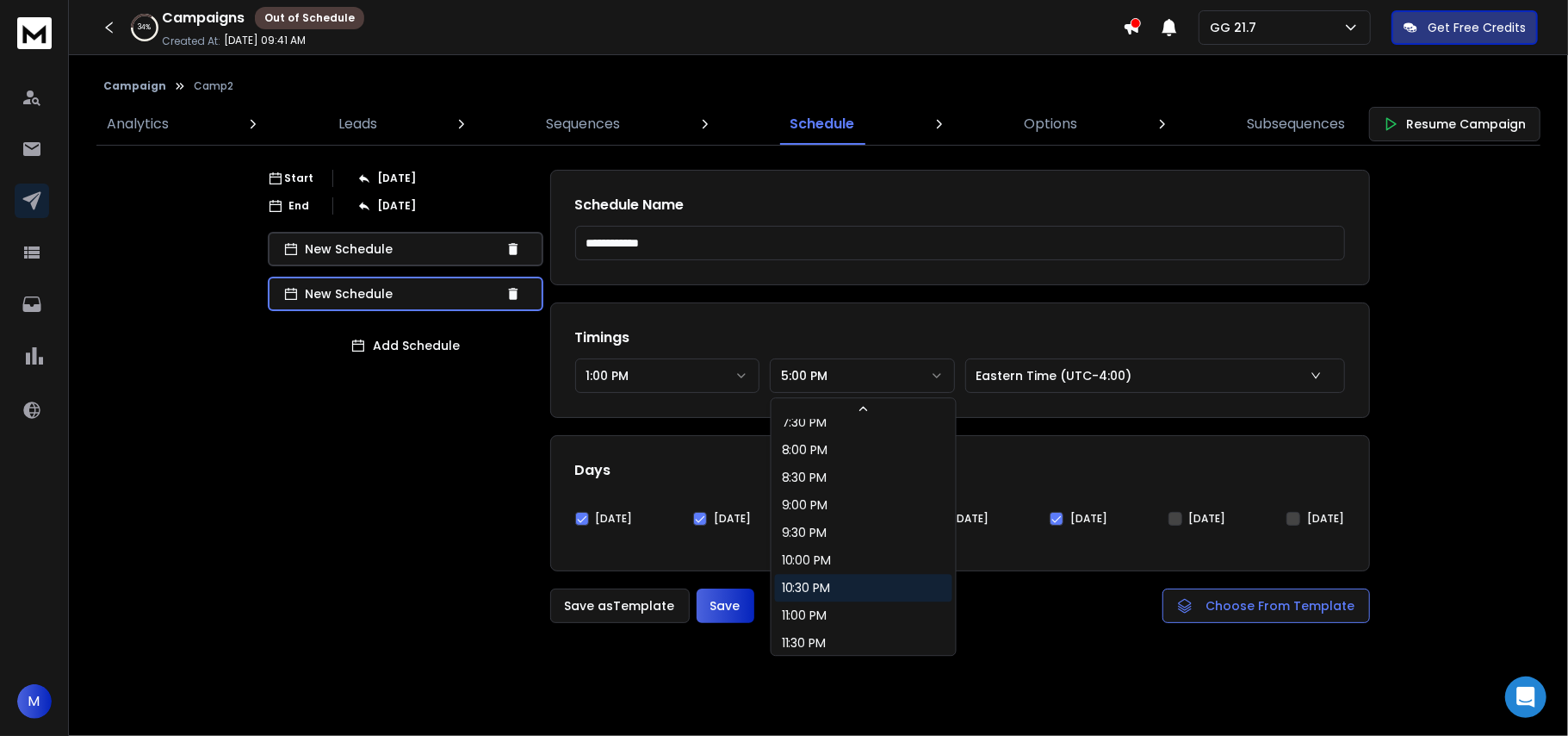
scroll to position [377, 0]
select select "********"
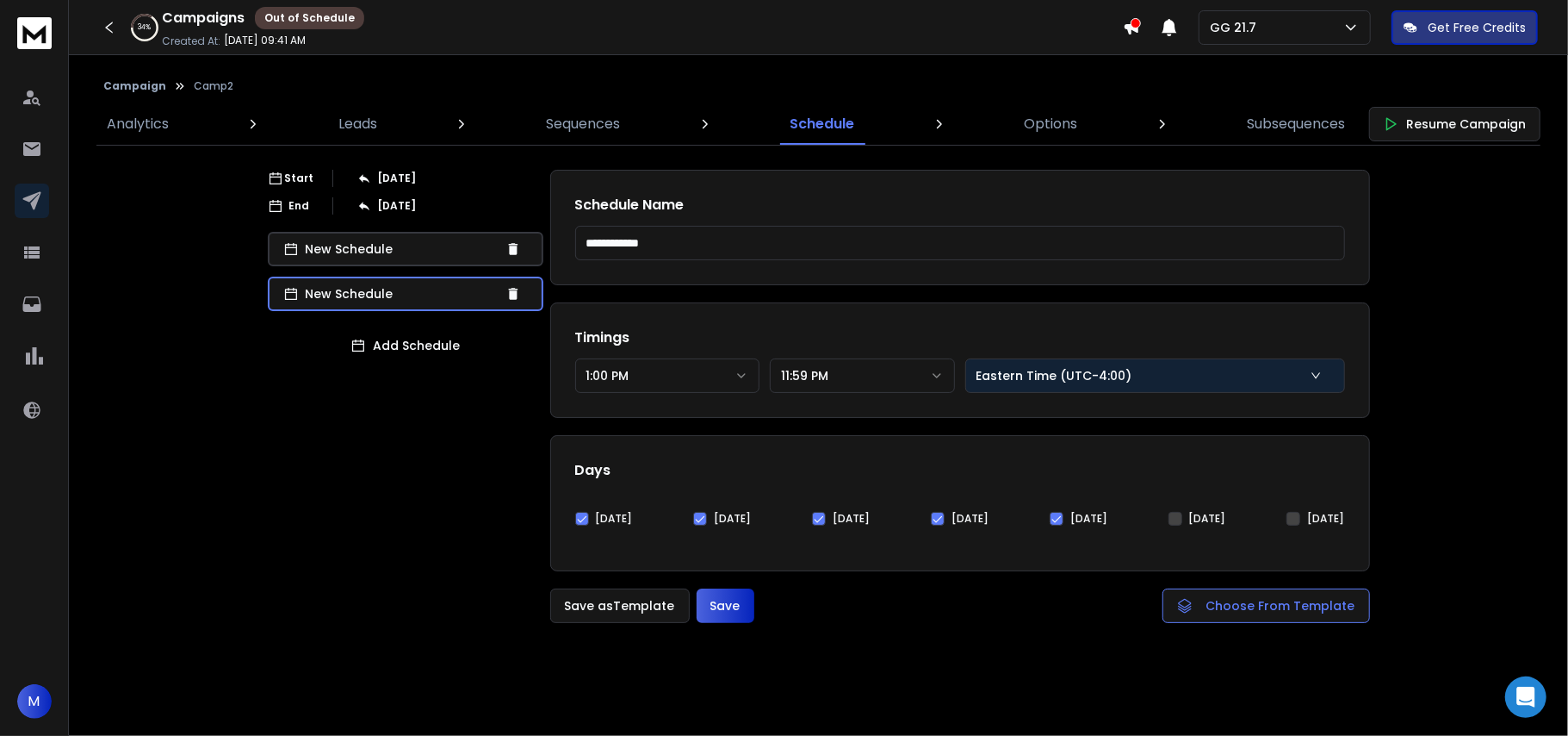
click at [1031, 376] on p "Eastern Time (UTC-4:00)" at bounding box center [1058, 375] width 163 height 18
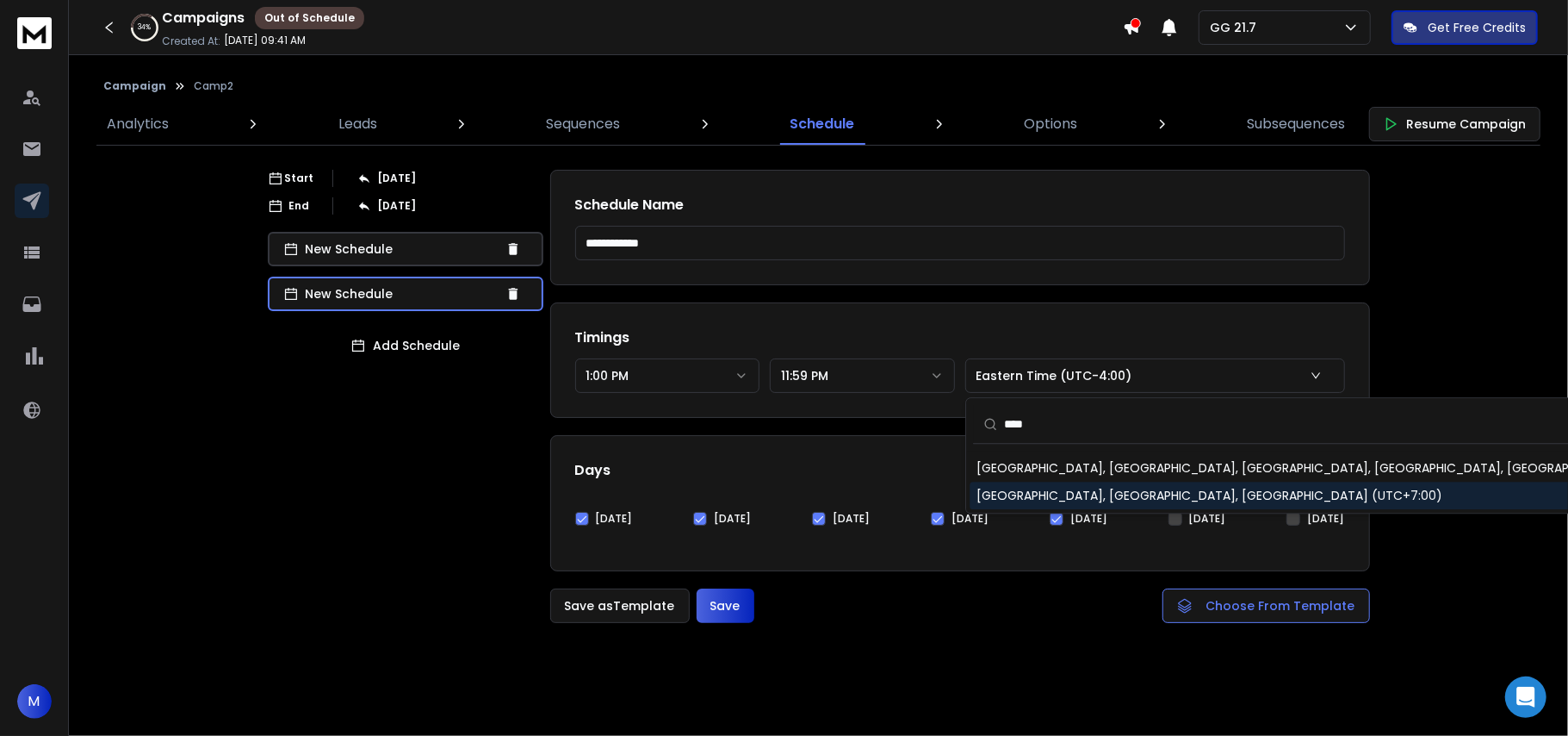
type input "****"
click at [1056, 500] on div "Bangkok, Hanoi, Jakarta (UTC+7:00)" at bounding box center [1209, 495] width 466 height 18
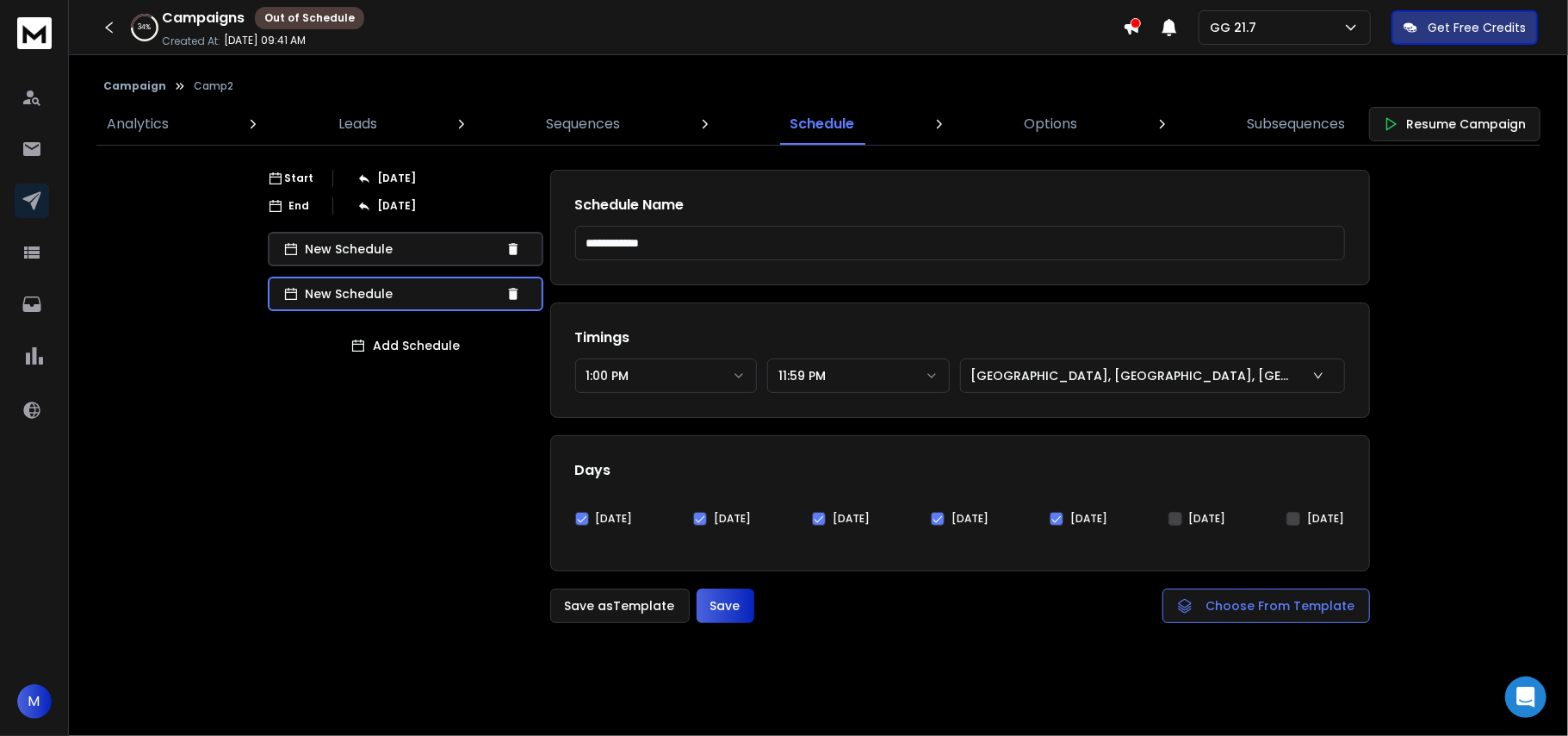
click at [735, 552] on button "Save" at bounding box center [726, 605] width 57 height 34
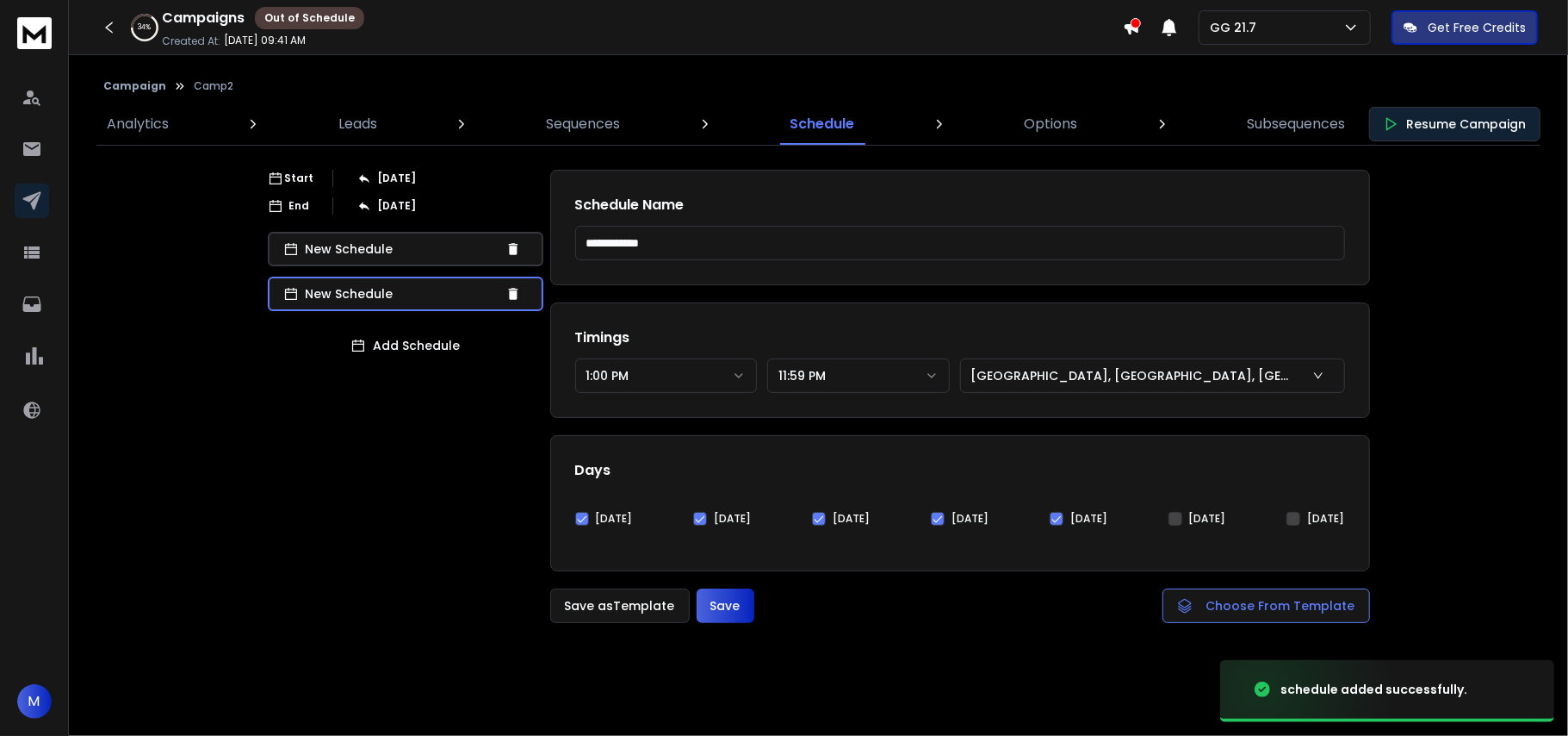
click at [1176, 131] on button "Resume Campaign" at bounding box center [1455, 123] width 171 height 34
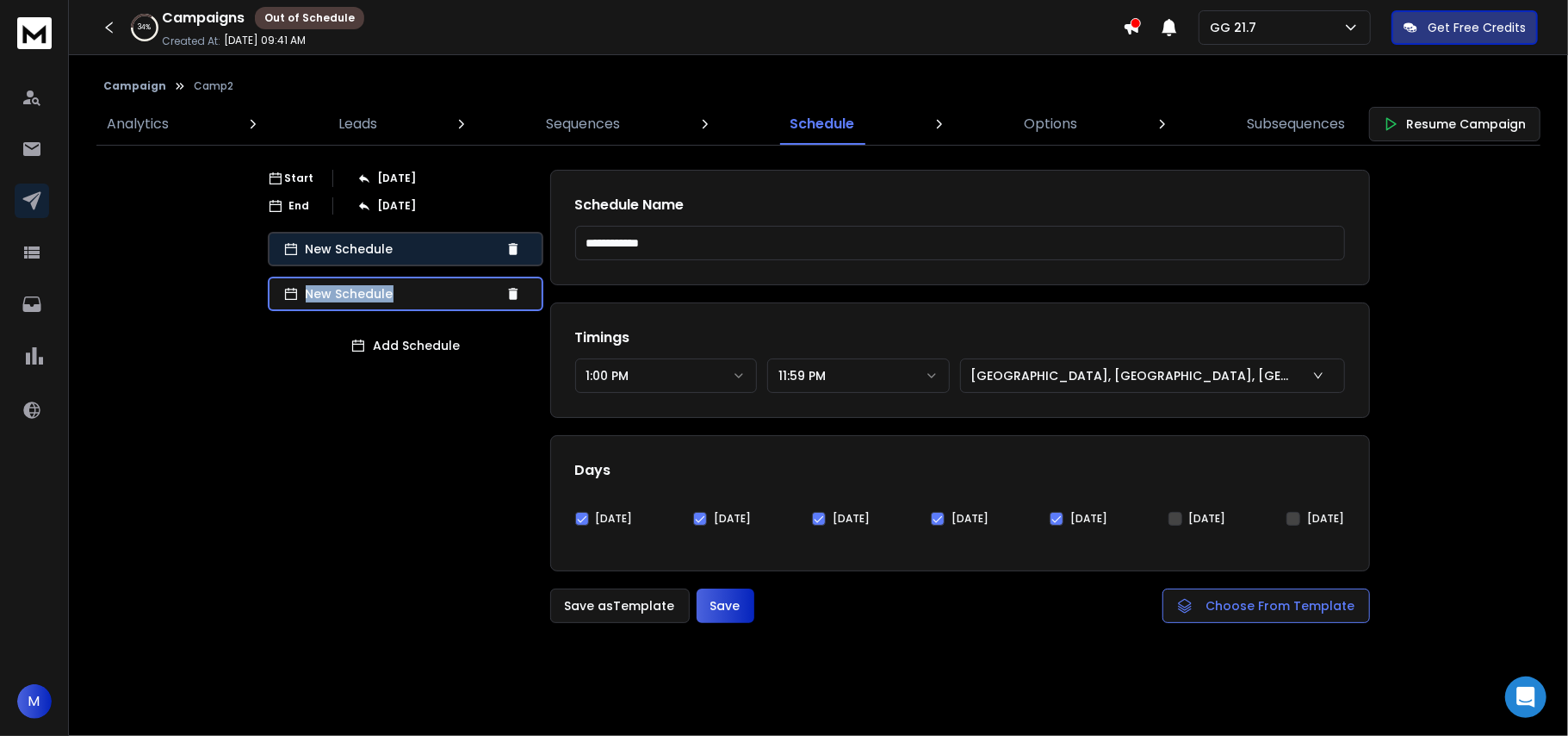
drag, startPoint x: 386, startPoint y: 290, endPoint x: 396, endPoint y: 236, distance: 54.9
click at [396, 236] on div "New Schedule New Schedule" at bounding box center [405, 271] width 275 height 79
click at [413, 212] on p "Tue Aug 19 2025" at bounding box center [398, 206] width 39 height 14
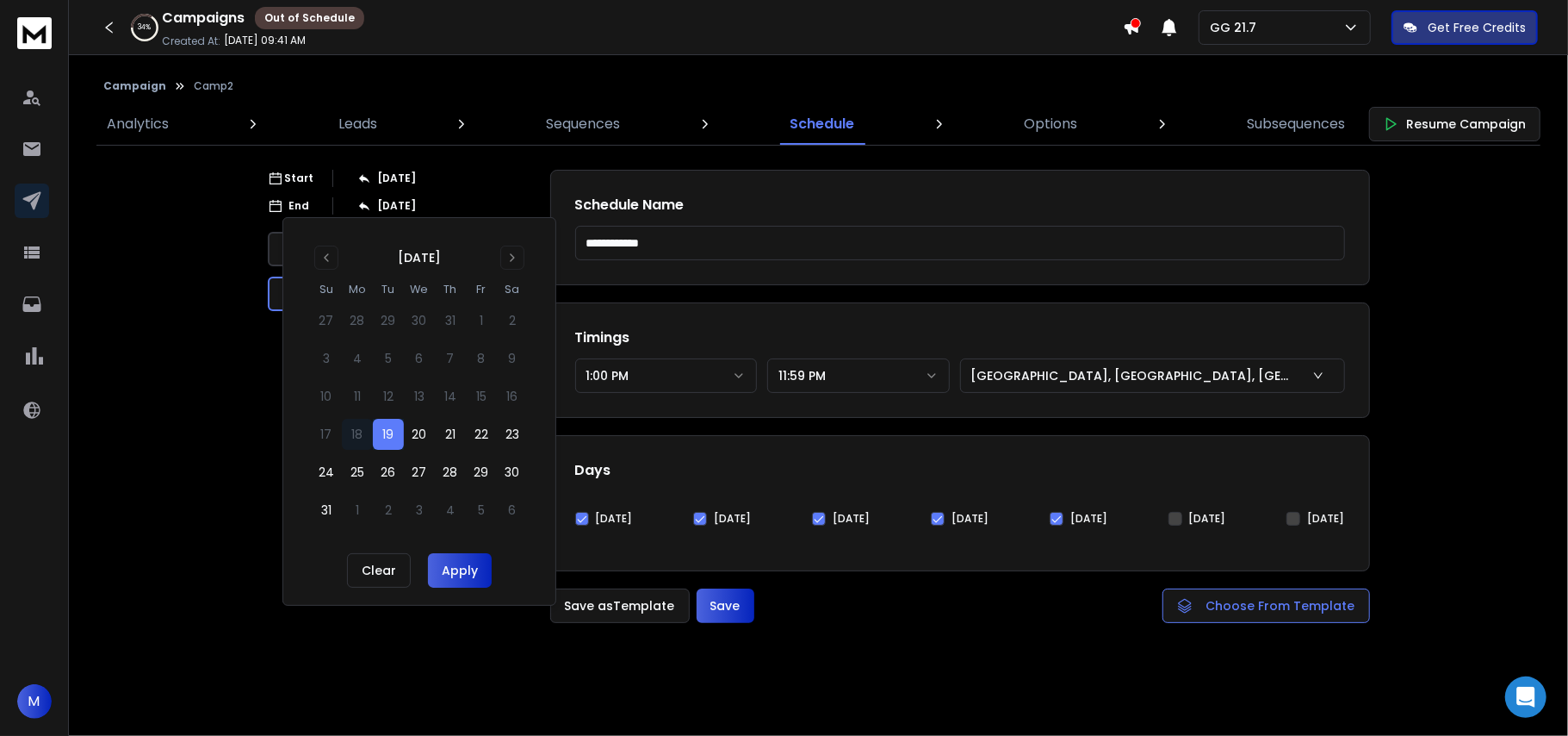
click at [360, 429] on td "18" at bounding box center [357, 434] width 31 height 31
click at [359, 432] on td "18" at bounding box center [357, 434] width 31 height 31
click at [357, 432] on td "18" at bounding box center [357, 434] width 31 height 31
click at [386, 552] on button "Clear" at bounding box center [379, 570] width 64 height 34
click at [398, 188] on div "Start Mon Aug 18 2025 End Tue Aug 19 2025" at bounding box center [405, 192] width 275 height 44
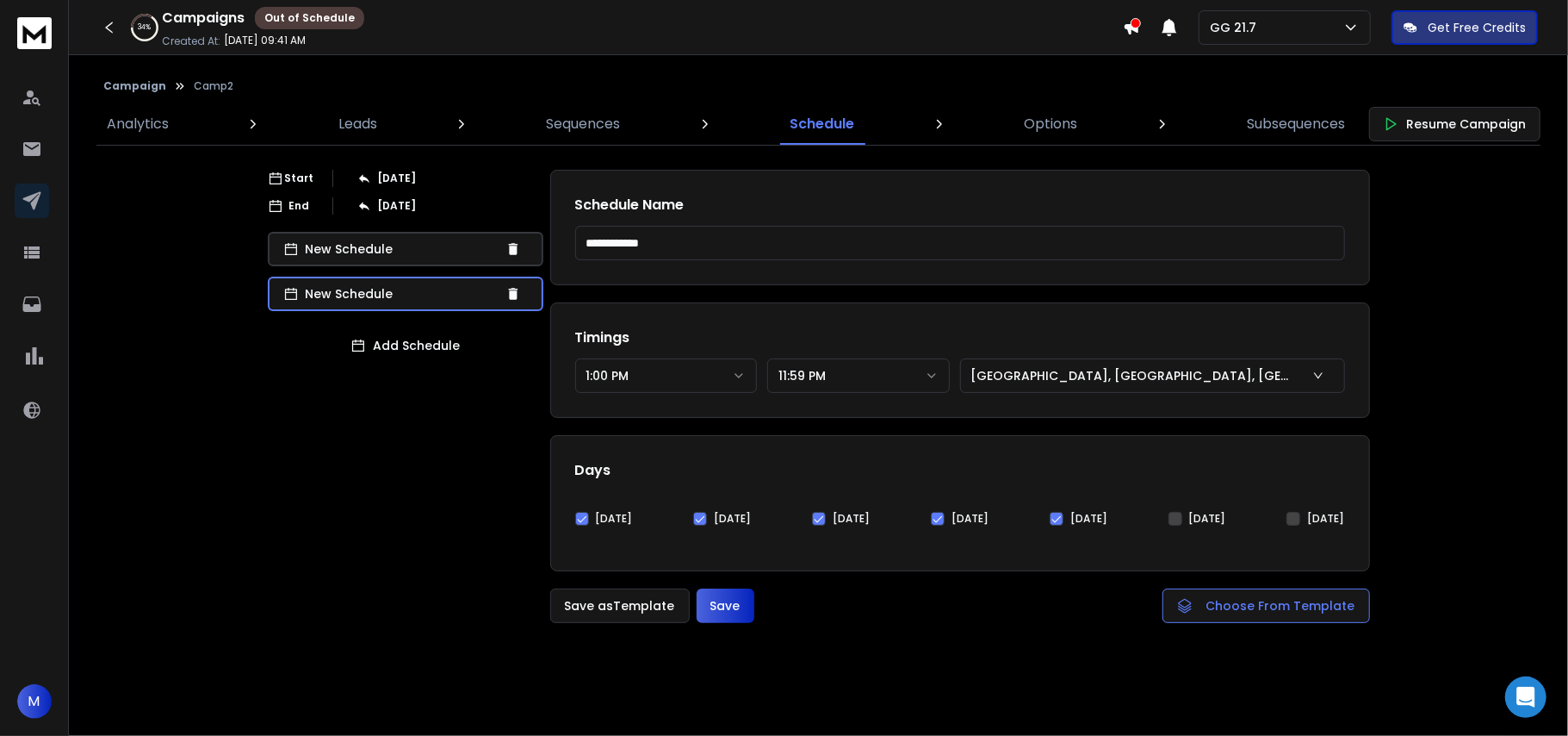
click at [418, 170] on div "Start Mon Aug 18 2025" at bounding box center [405, 178] width 275 height 18
click at [417, 174] on p "Mon Aug 18 2025" at bounding box center [398, 178] width 39 height 14
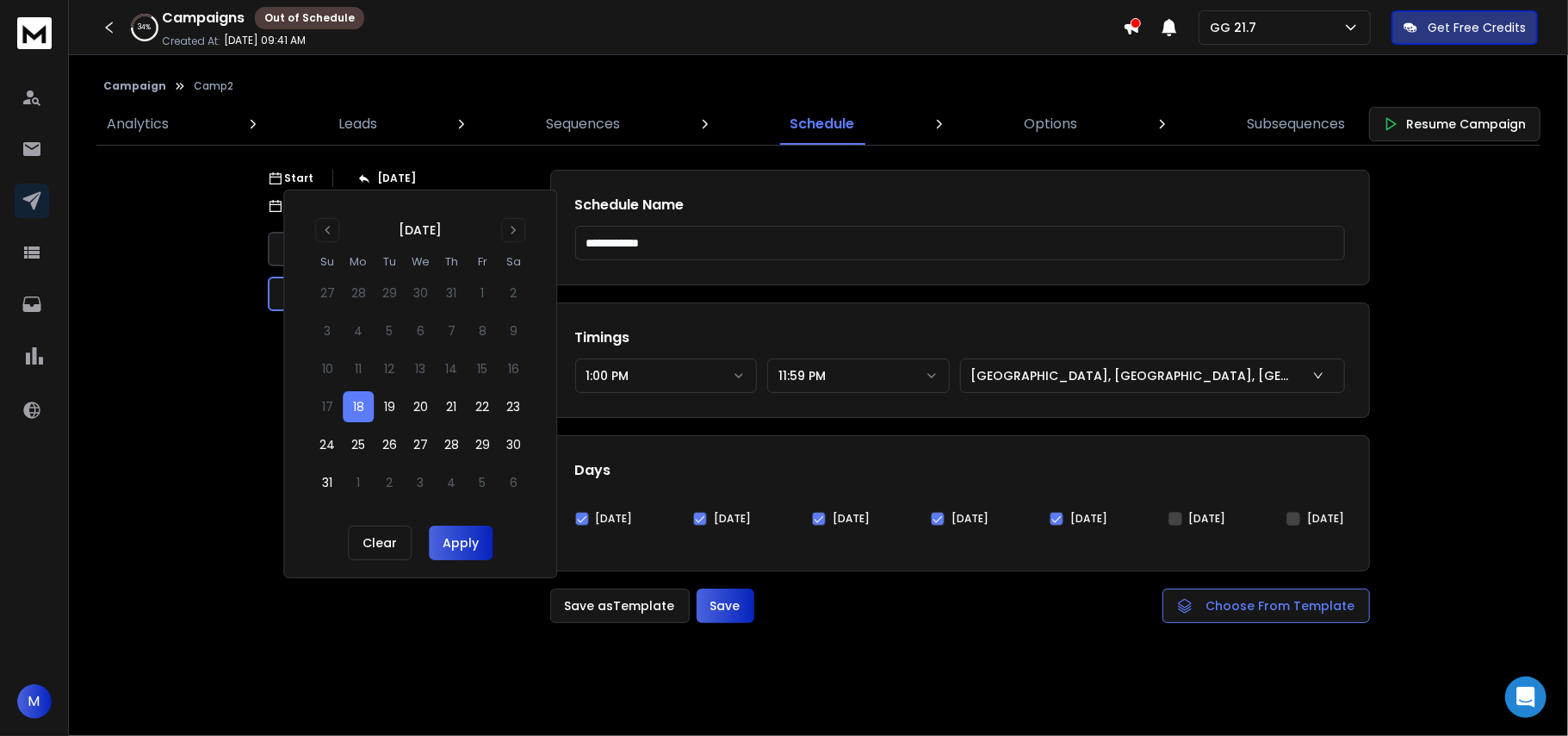
click at [460, 541] on button "Apply" at bounding box center [461, 542] width 64 height 34
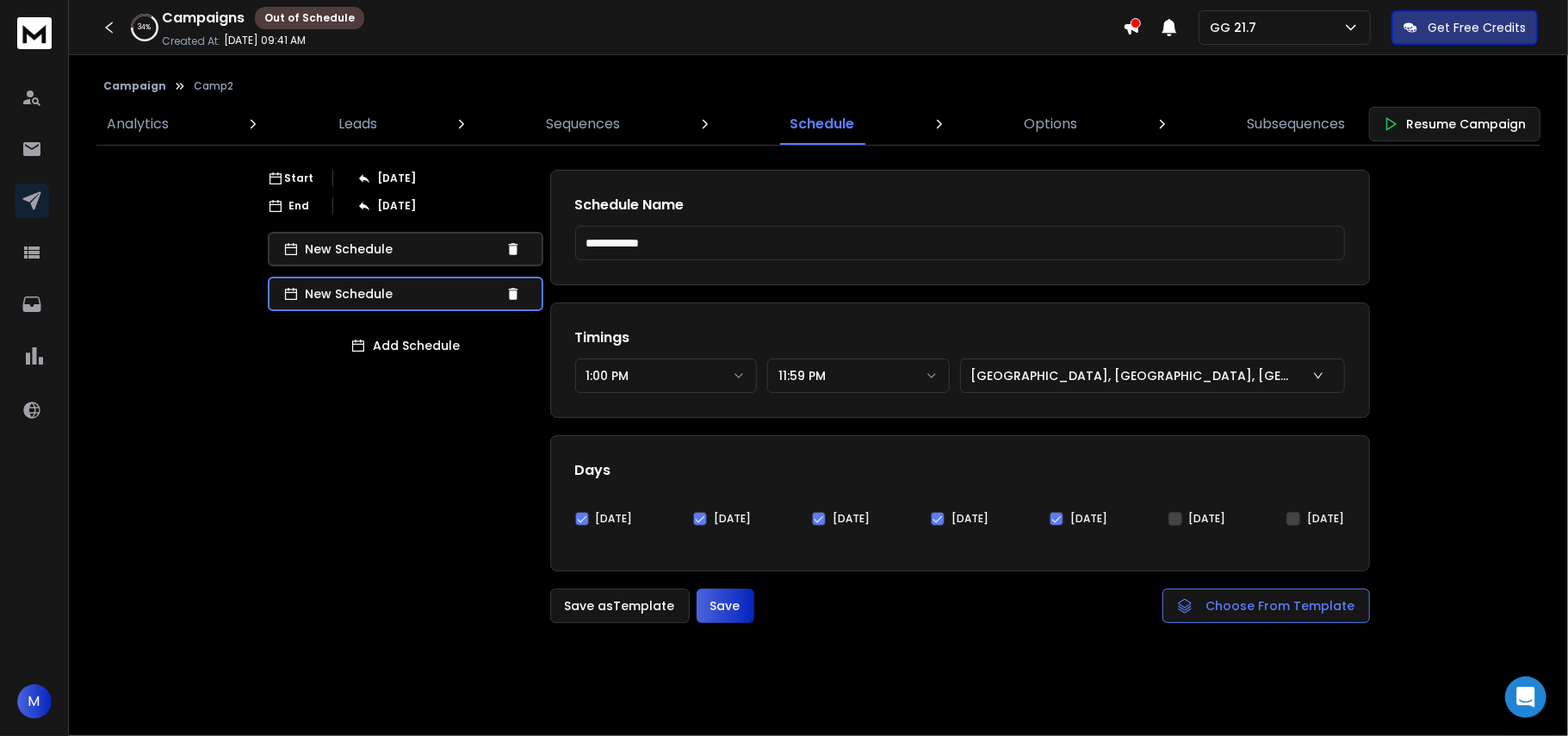
click at [414, 213] on div "End Tue Aug 19 2025" at bounding box center [405, 206] width 275 height 18
click at [414, 201] on p "Tue Aug 19 2025" at bounding box center [398, 206] width 39 height 14
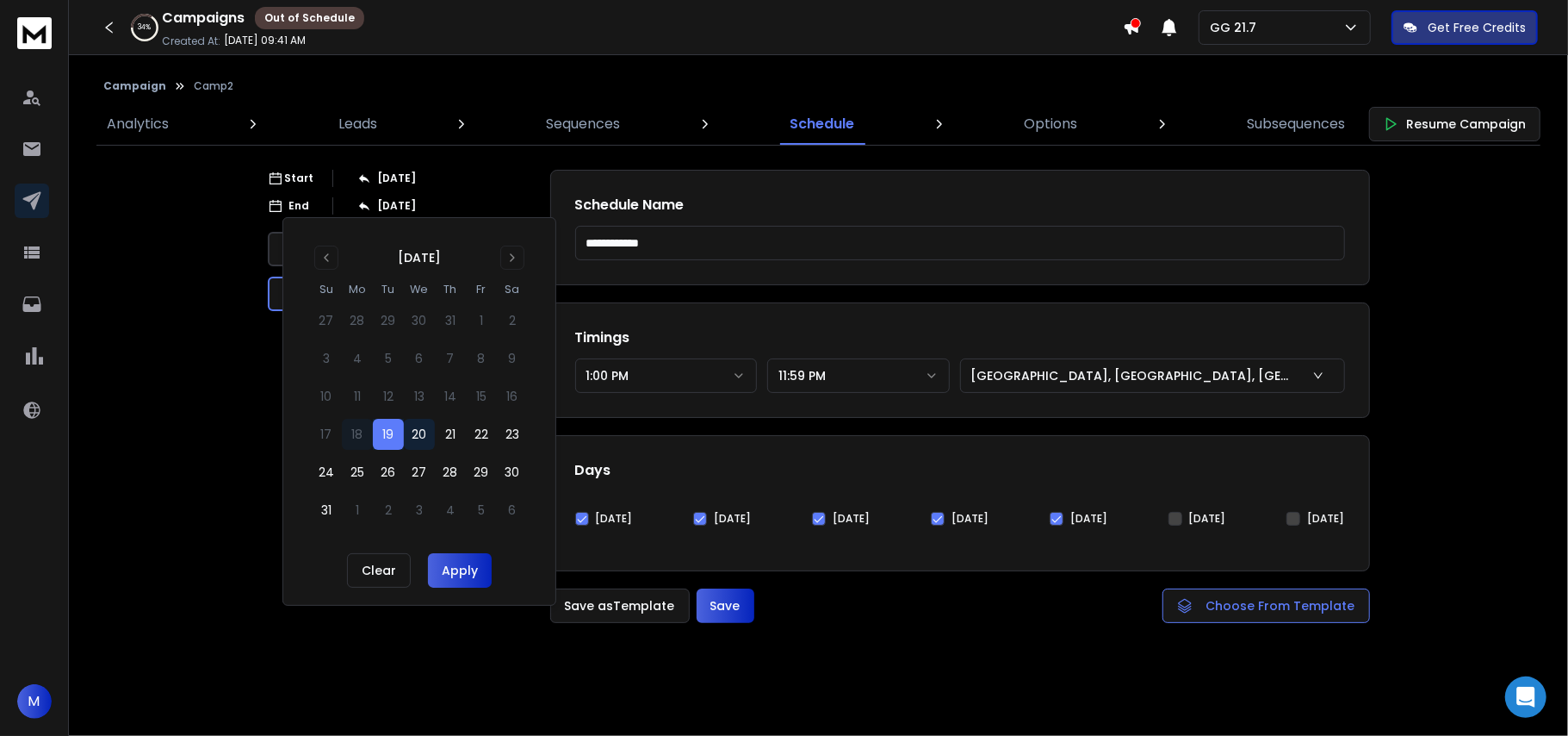
click at [411, 438] on button "20" at bounding box center [419, 434] width 31 height 31
click at [467, 552] on button "Apply" at bounding box center [460, 570] width 64 height 34
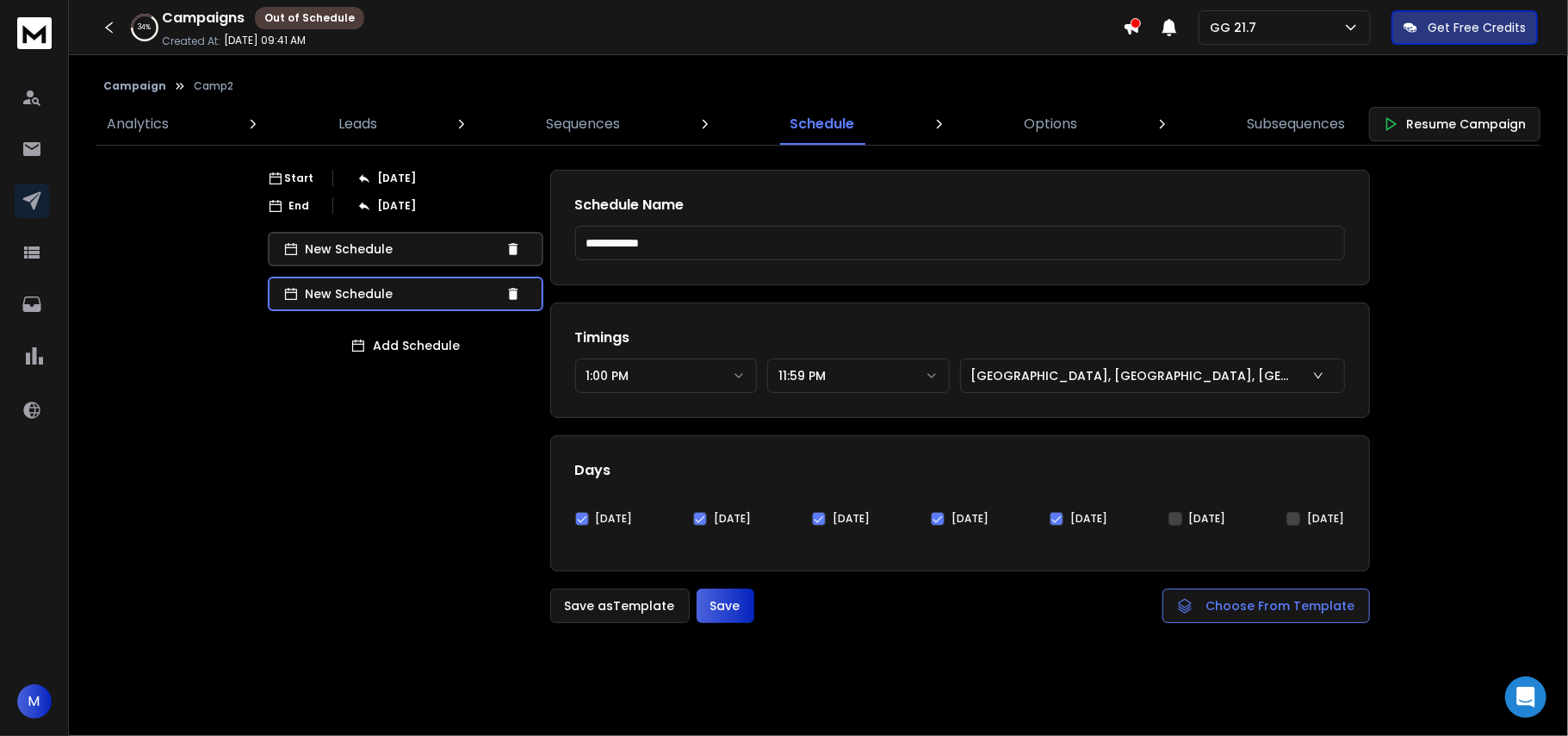
click at [714, 552] on button "Save" at bounding box center [726, 605] width 57 height 34
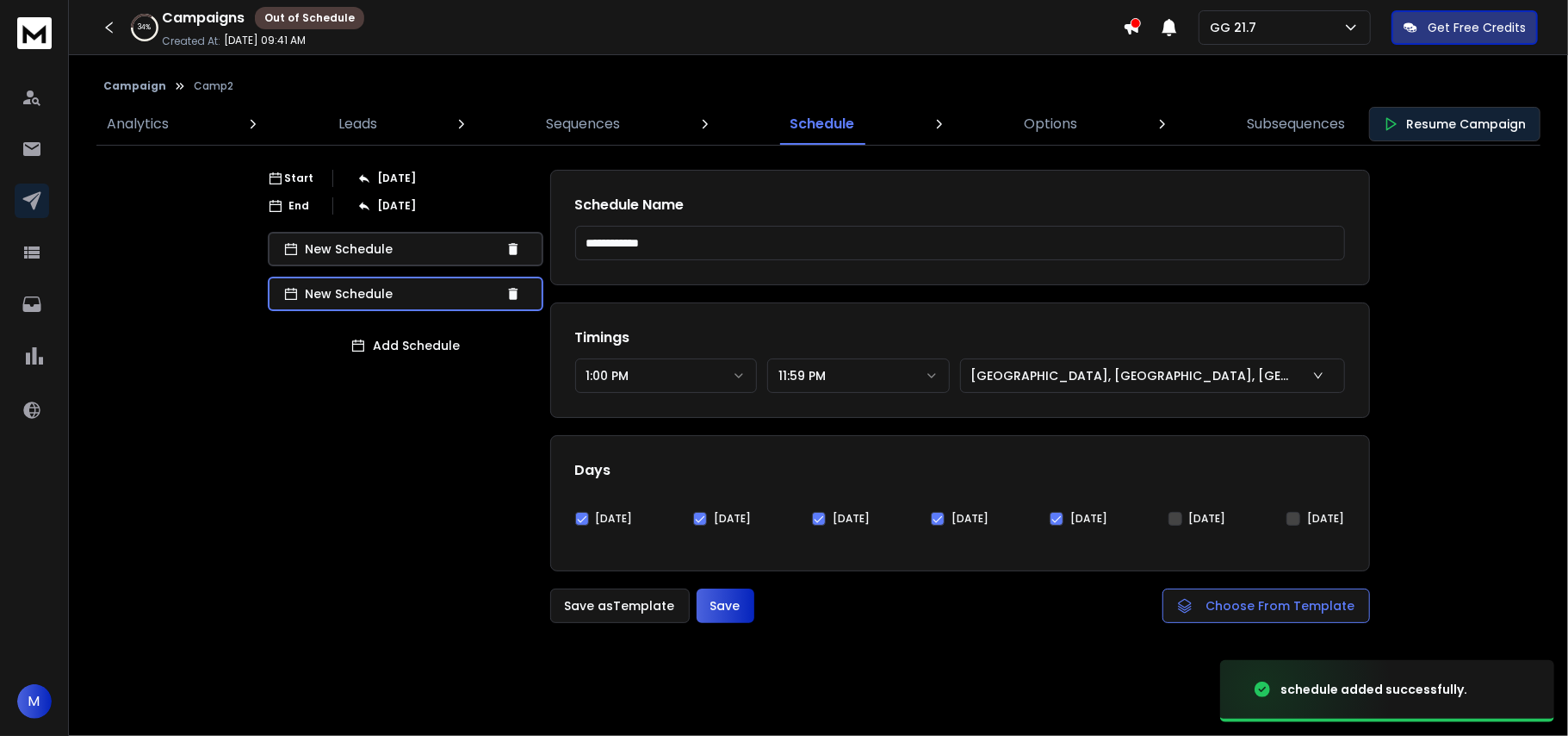
click at [1176, 128] on button "Resume Campaign" at bounding box center [1455, 123] width 171 height 34
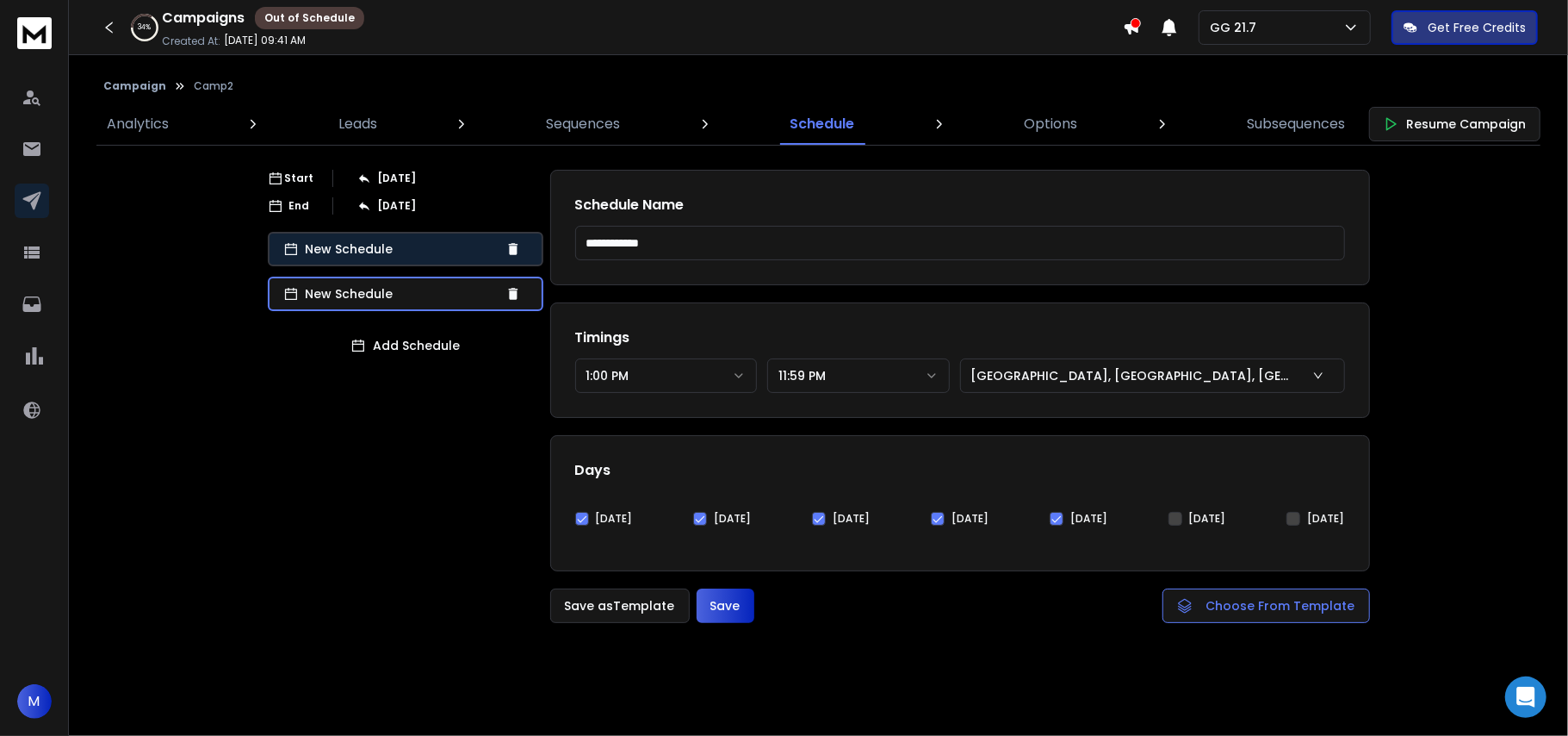
click at [372, 248] on p "New Schedule" at bounding box center [402, 248] width 193 height 18
select select "********"
drag, startPoint x: 372, startPoint y: 242, endPoint x: 384, endPoint y: 309, distance: 68.1
click at [384, 309] on div "New Schedule New Schedule" at bounding box center [405, 271] width 275 height 79
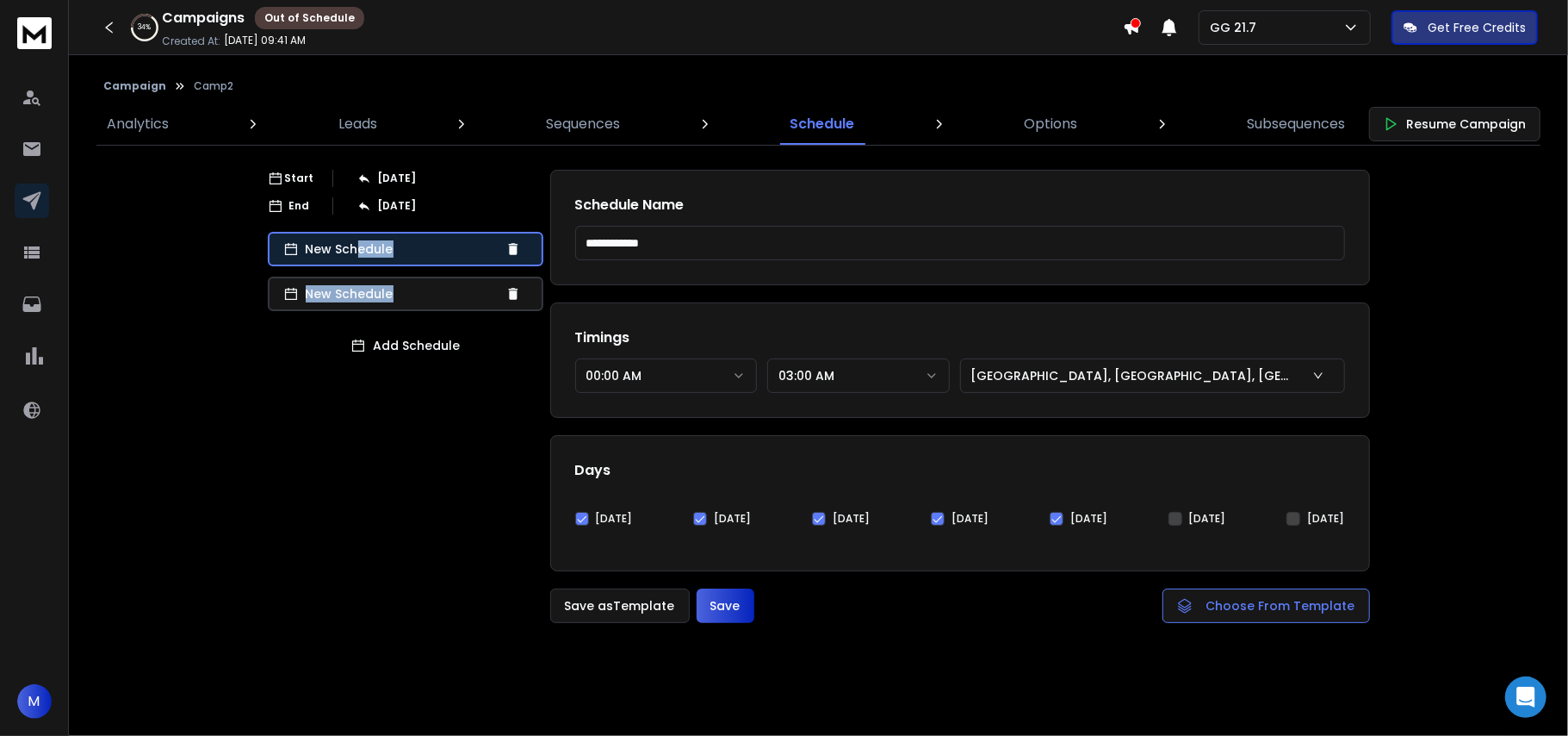
drag, startPoint x: 395, startPoint y: 294, endPoint x: 352, endPoint y: 247, distance: 63.7
click at [352, 247] on div "New Schedule New Schedule" at bounding box center [405, 271] width 275 height 79
click at [398, 176] on p "Mon Aug 18 2025" at bounding box center [398, 178] width 39 height 14
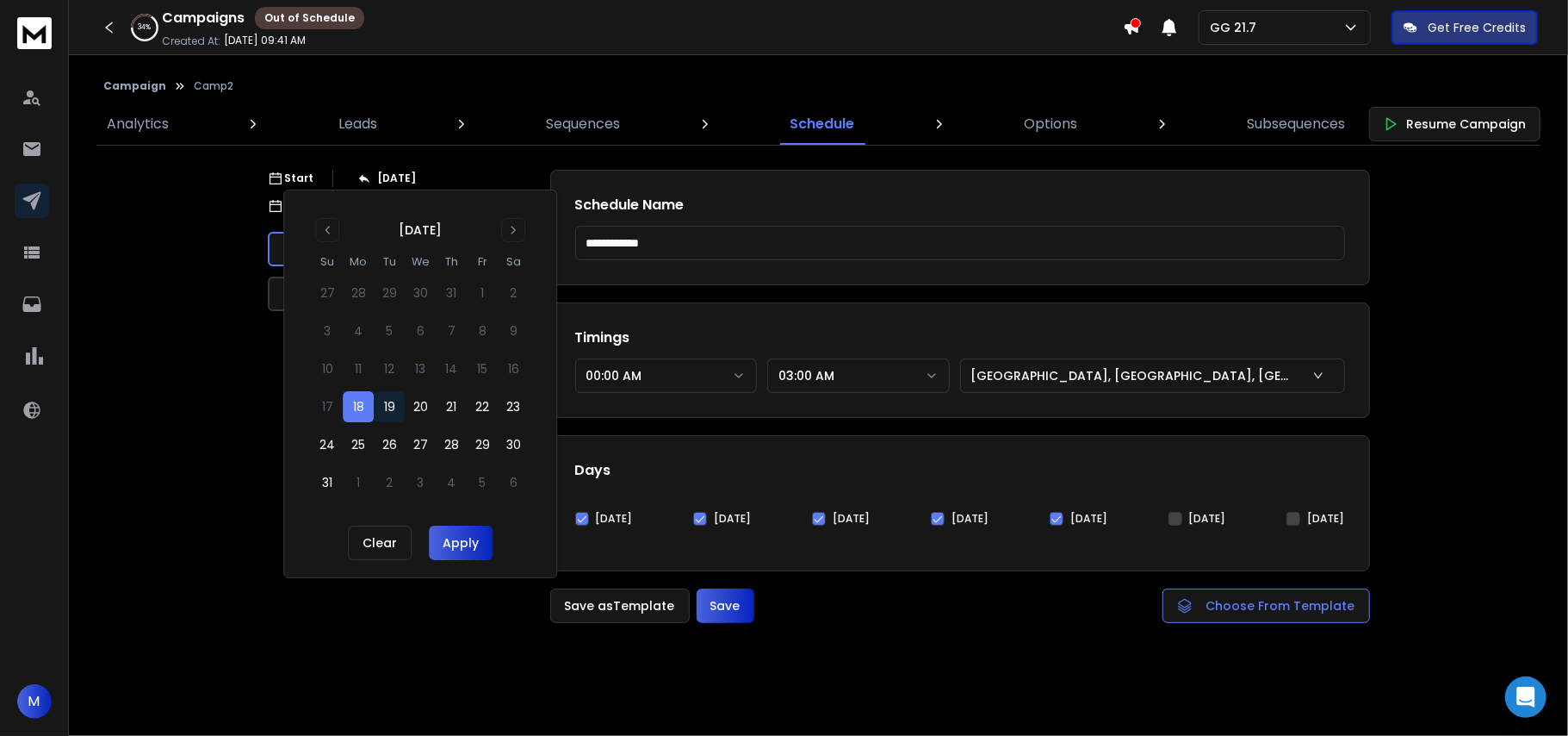
click at [386, 404] on button "19" at bounding box center [388, 406] width 31 height 31
click at [367, 401] on button "18" at bounding box center [358, 406] width 31 height 31
click at [462, 541] on button "Apply" at bounding box center [461, 542] width 64 height 34
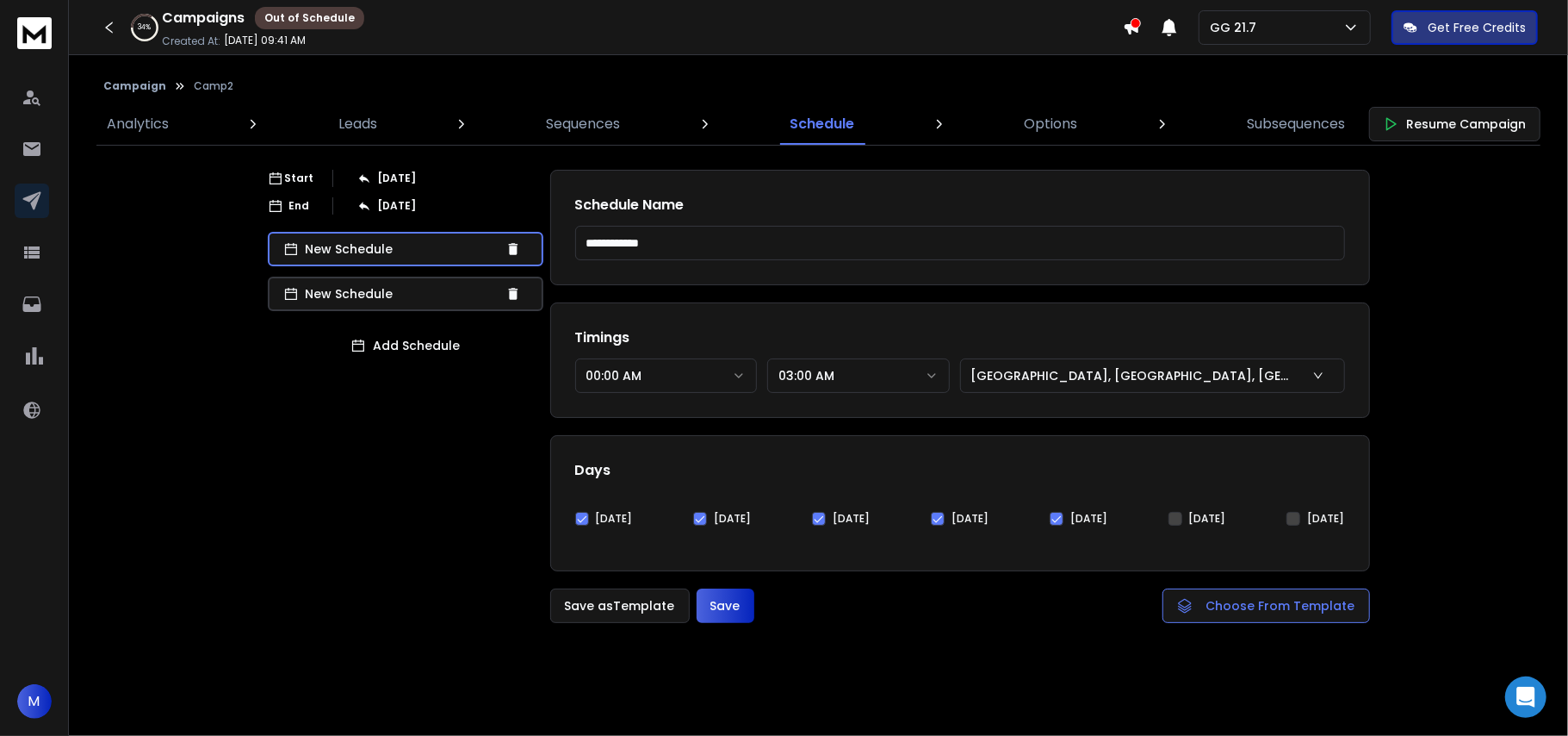
click at [712, 552] on button "Save" at bounding box center [726, 605] width 57 height 34
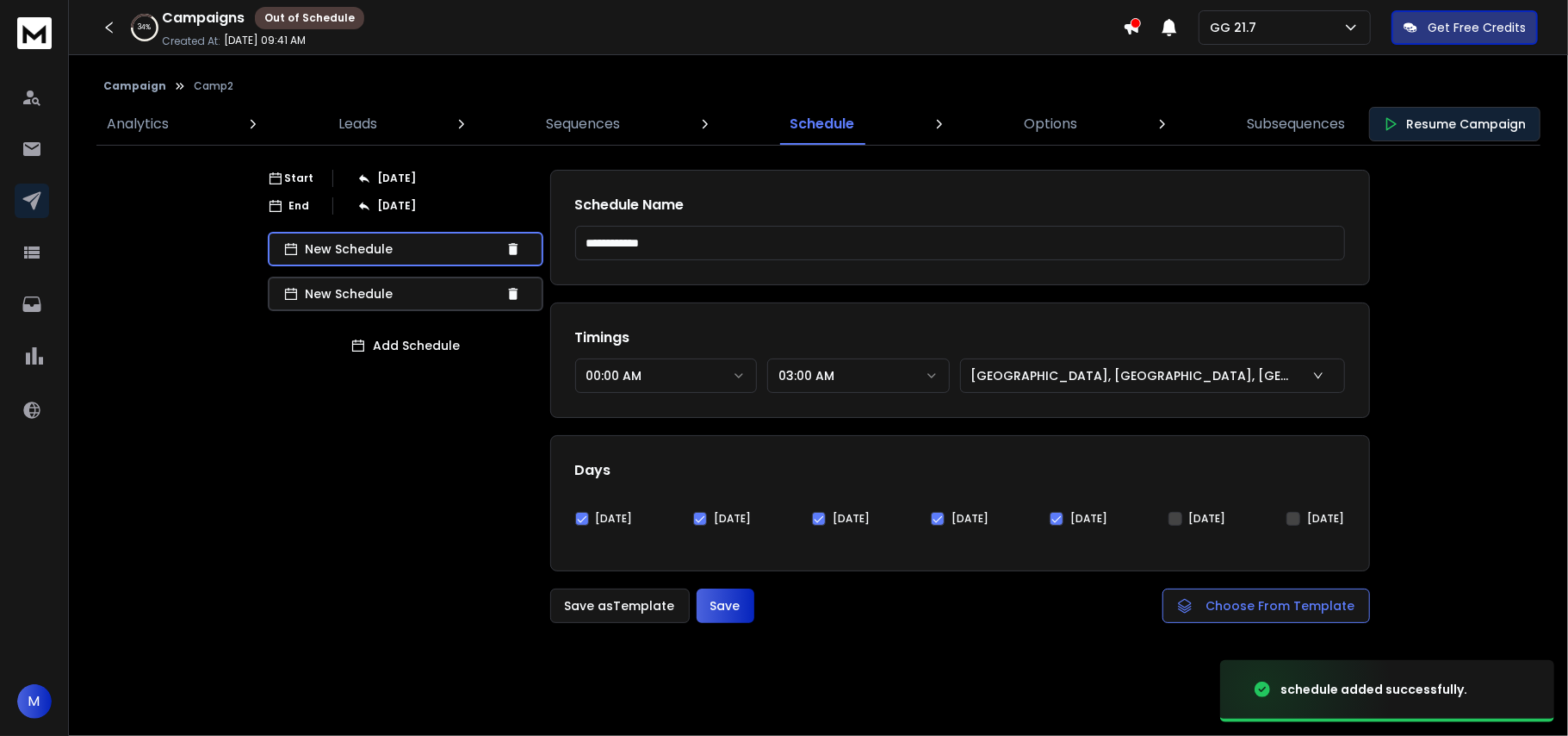
click at [1176, 111] on button "Resume Campaign" at bounding box center [1455, 123] width 171 height 34
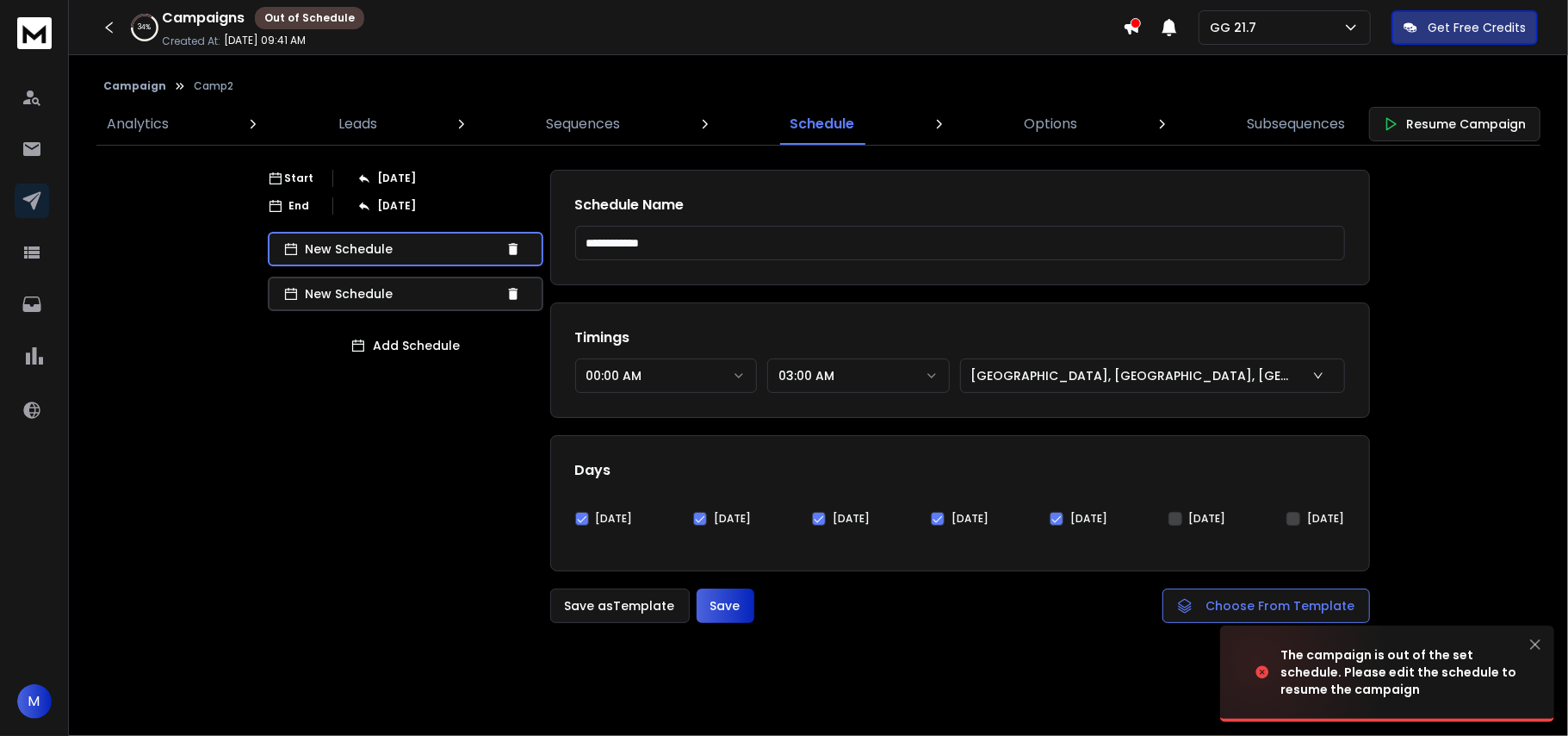
click at [1176, 552] on div "The campaign is out of the set schedule. Please edit the schedule to resume the…" at bounding box center [1407, 672] width 253 height 52
click at [31, 205] on icon at bounding box center [32, 200] width 19 height 19
